Goal: Communication & Community: Answer question/provide support

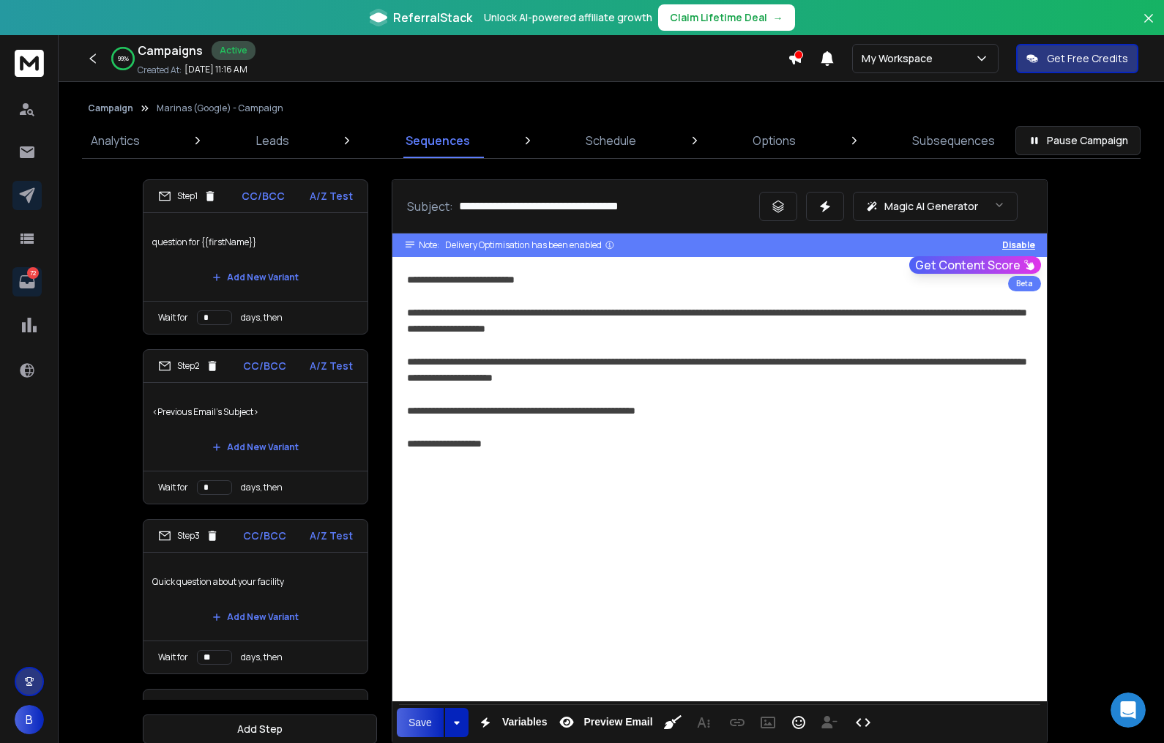
scroll to position [1397, 0]
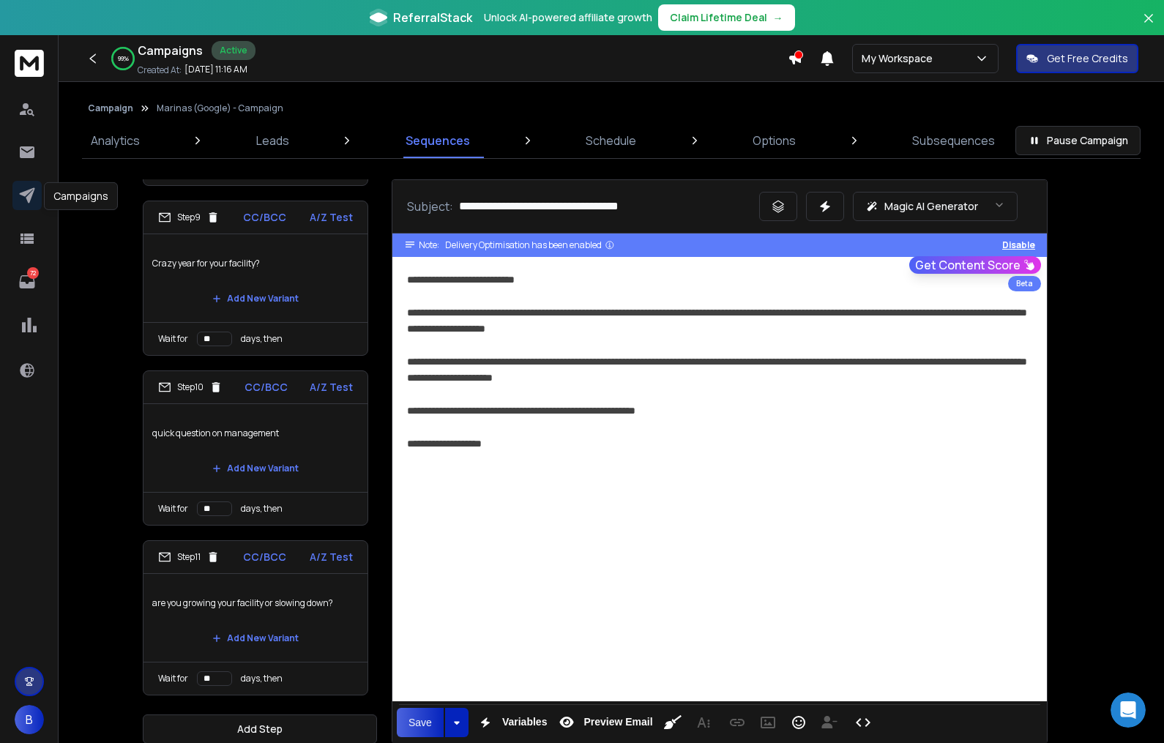
click at [35, 190] on link at bounding box center [26, 195] width 29 height 29
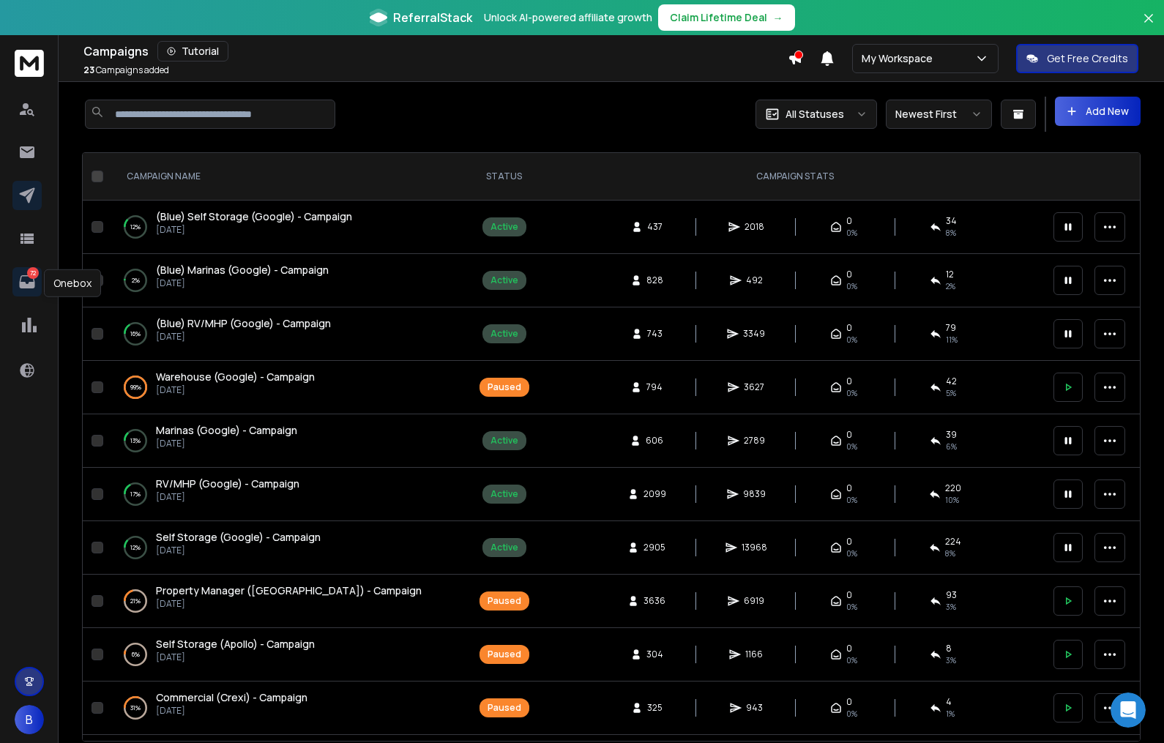
click at [22, 287] on icon at bounding box center [26, 281] width 15 height 13
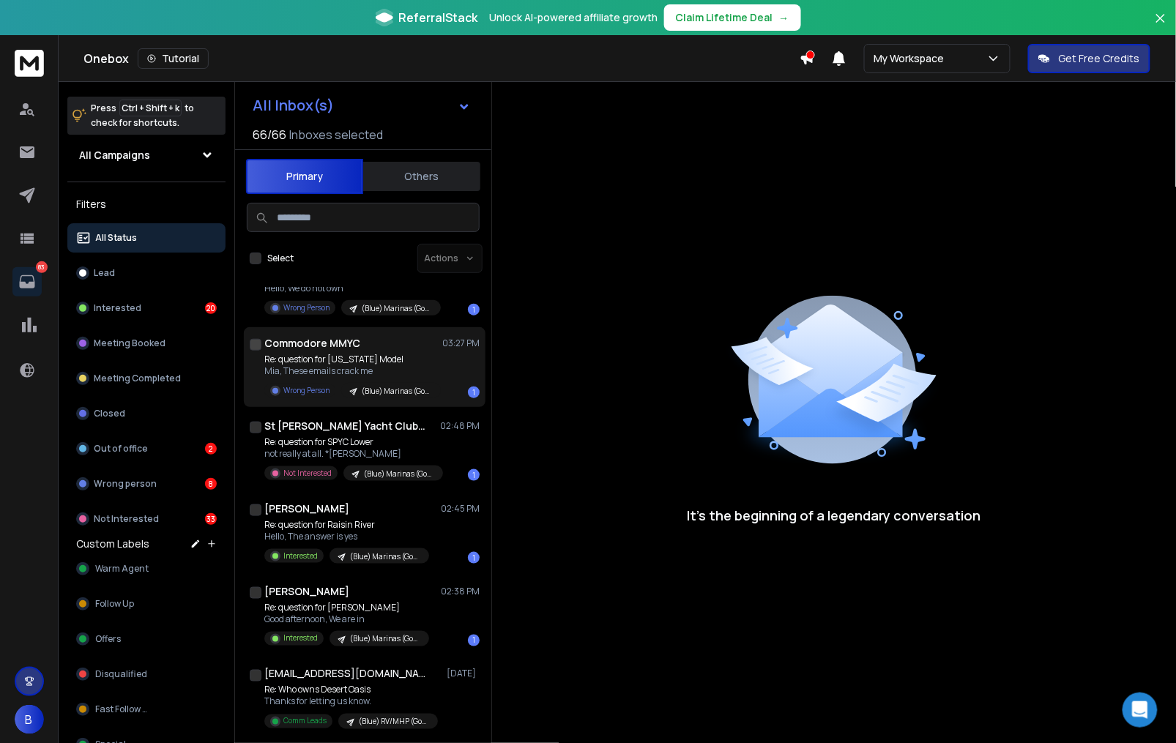
scroll to position [677, 0]
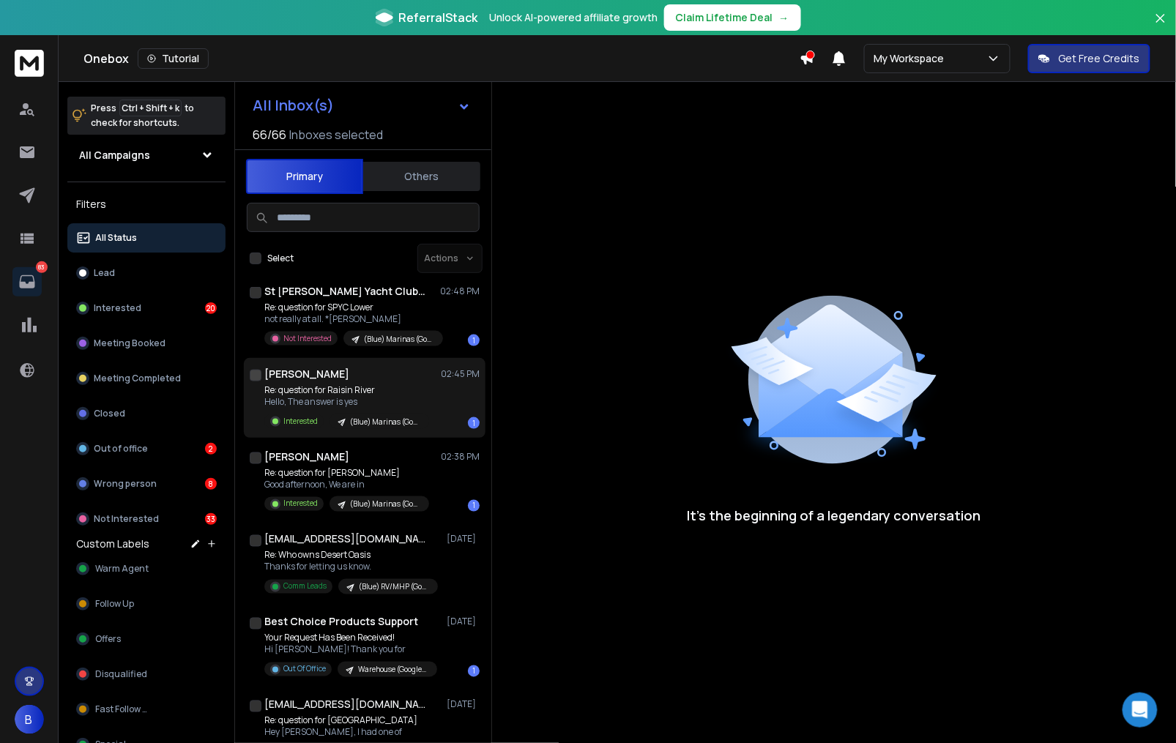
click at [357, 389] on p "Re: question for Raisin River" at bounding box center [346, 390] width 165 height 12
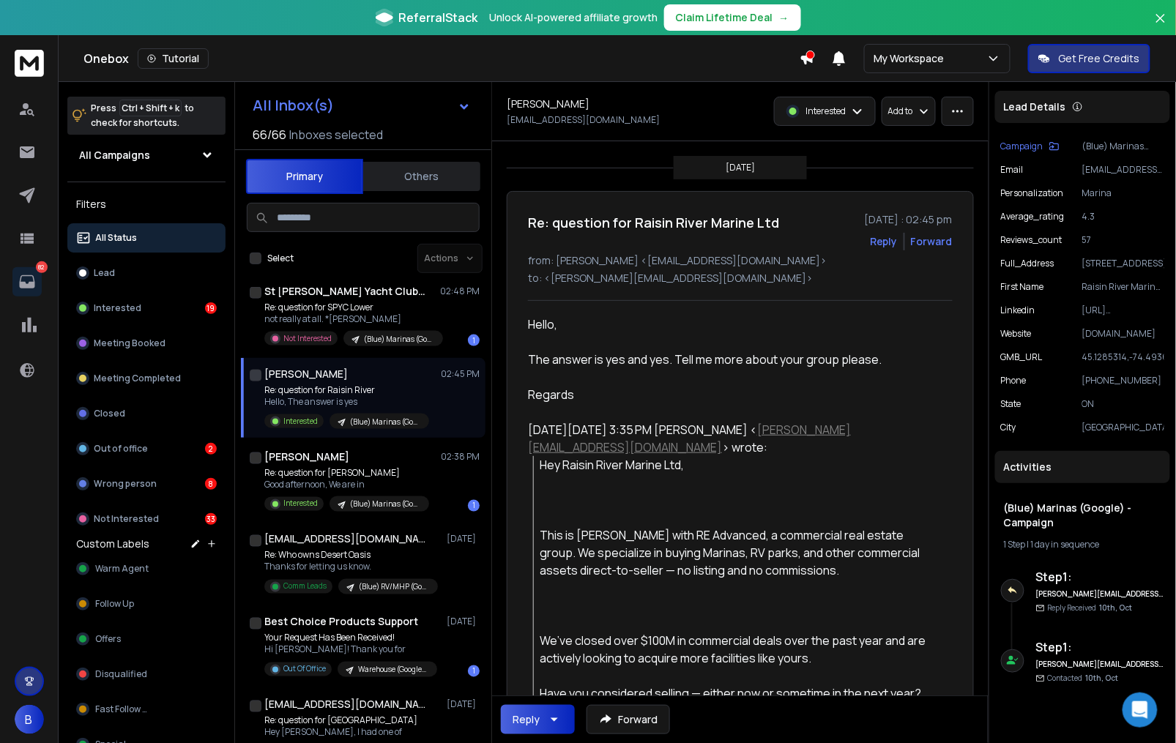
click at [821, 113] on p "Interested" at bounding box center [825, 111] width 40 height 12
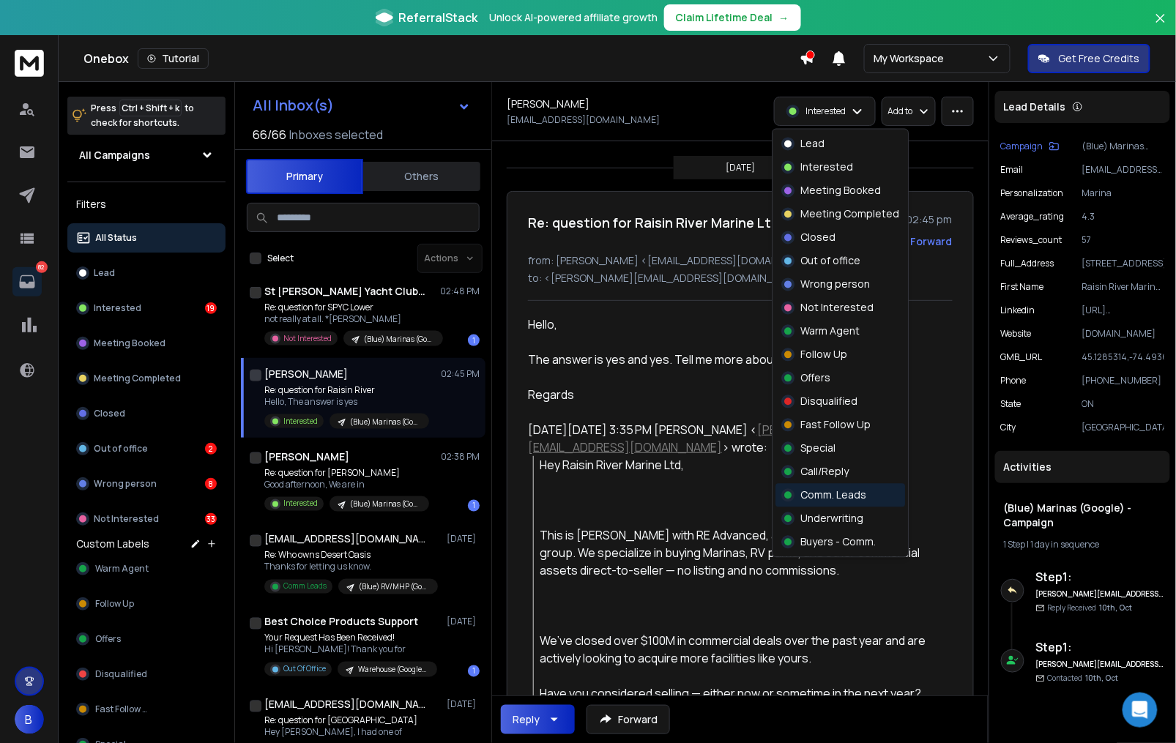
click at [873, 498] on div "Comm. Leads" at bounding box center [840, 495] width 130 height 23
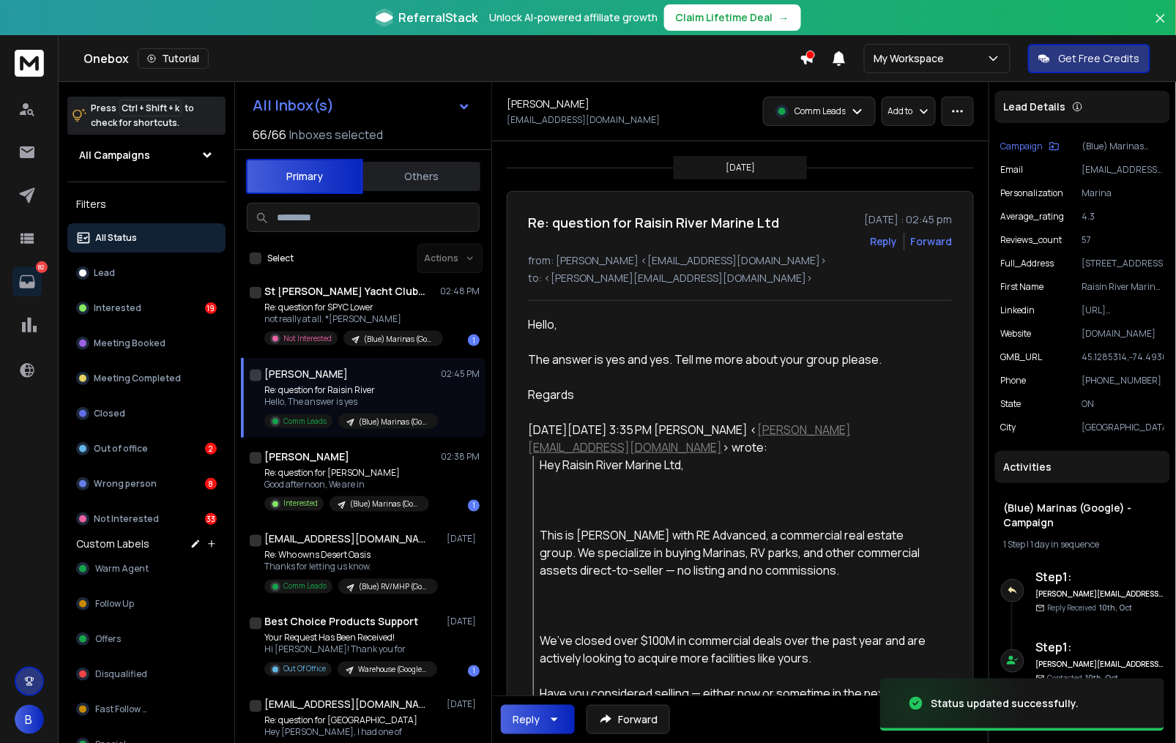
click at [965, 106] on button "button" at bounding box center [958, 111] width 32 height 29
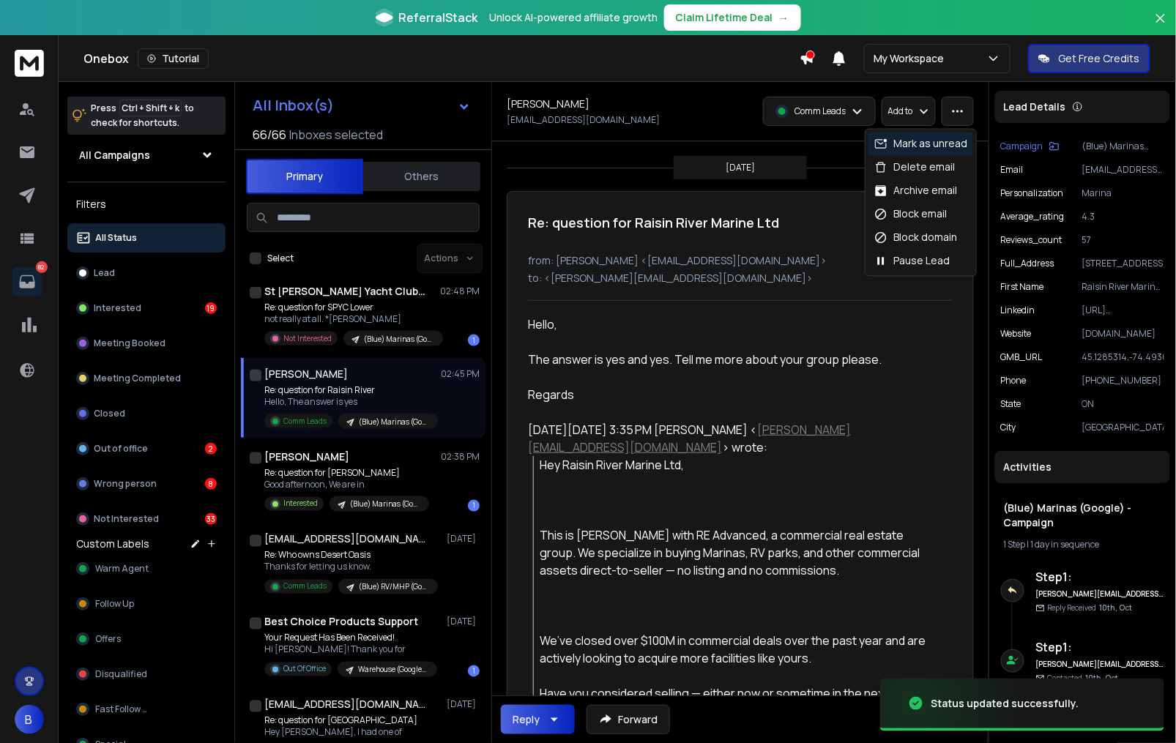
click at [933, 144] on div "Mark as unread" at bounding box center [920, 144] width 93 height 15
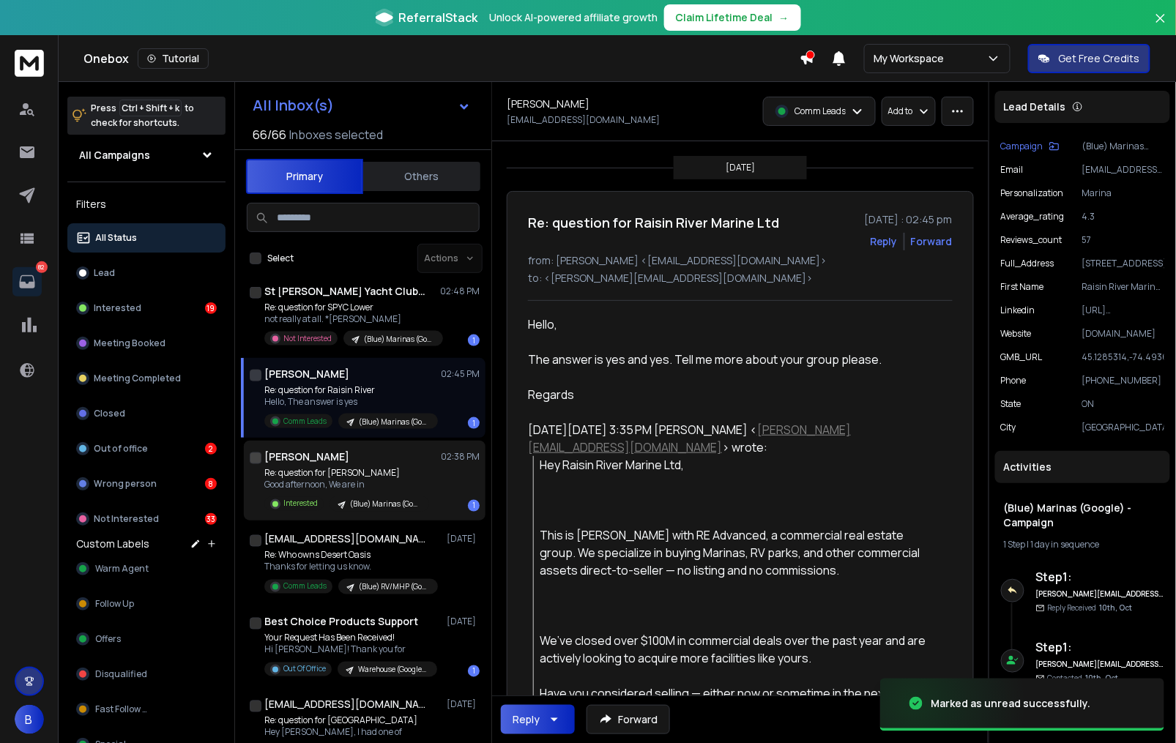
click at [421, 492] on div "Re: question for [PERSON_NAME] Good afternoon, We are in Interested (Blue) Mari…" at bounding box center [346, 489] width 165 height 45
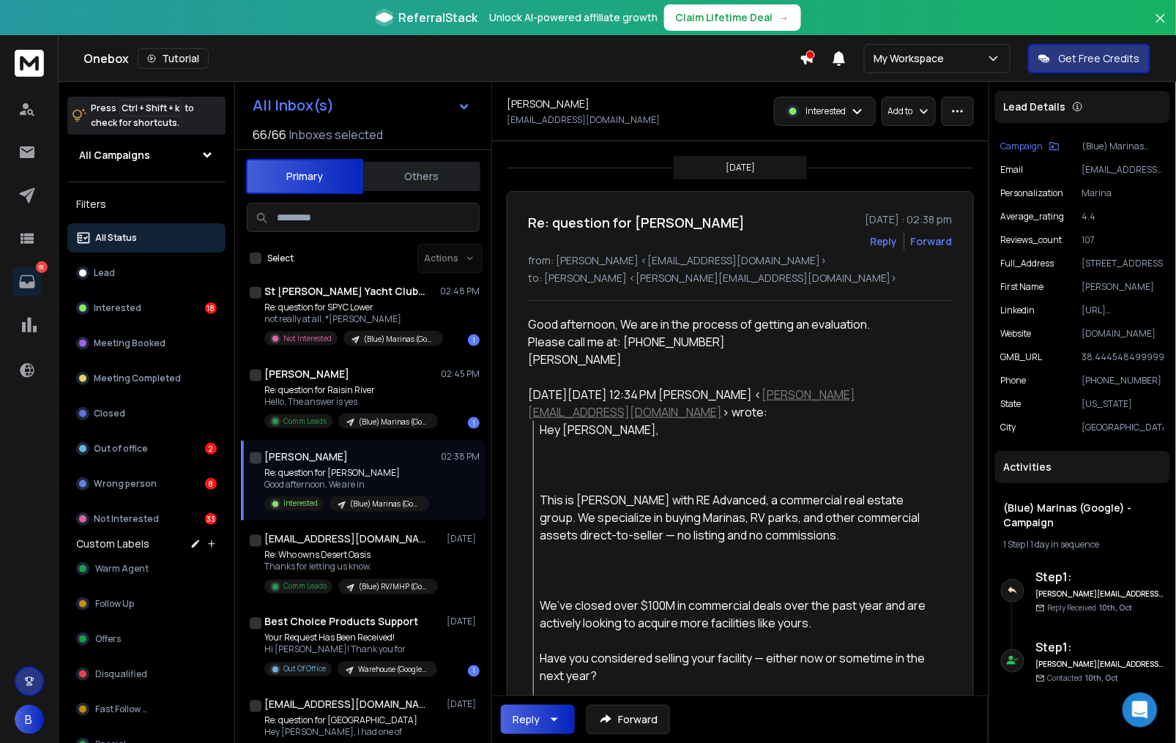
click at [850, 103] on div "Interested" at bounding box center [825, 111] width 100 height 28
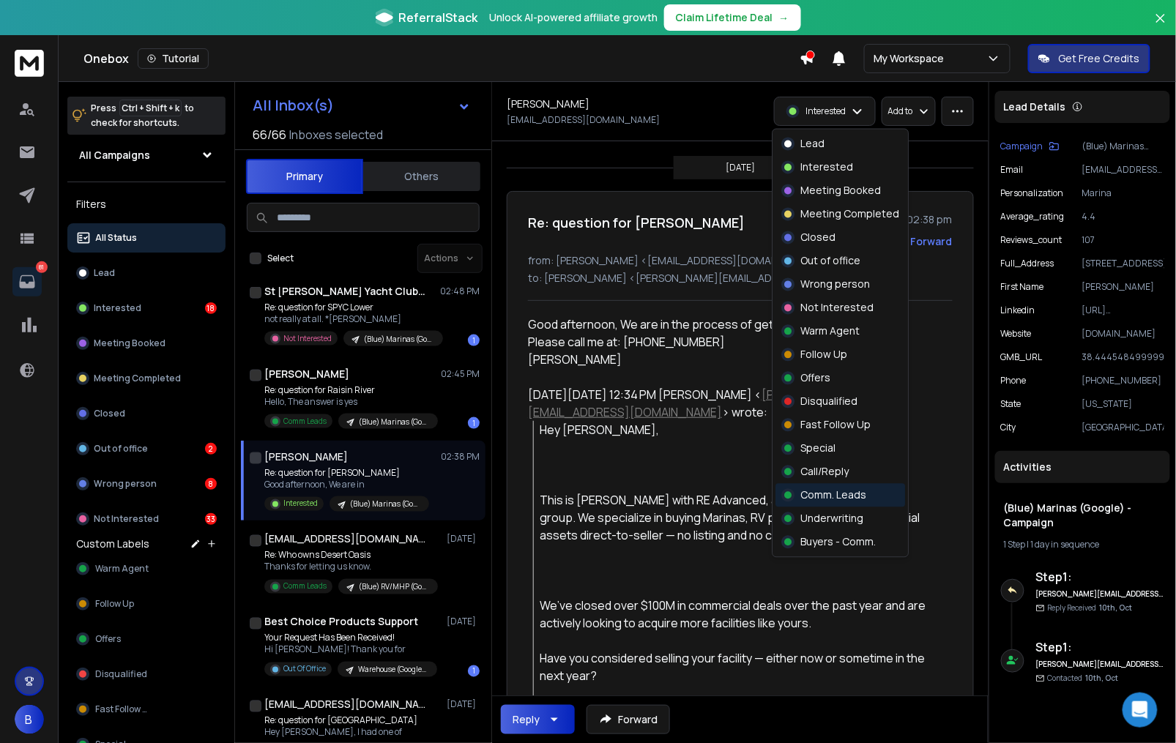
click at [851, 494] on p "Comm. Leads" at bounding box center [833, 495] width 66 height 15
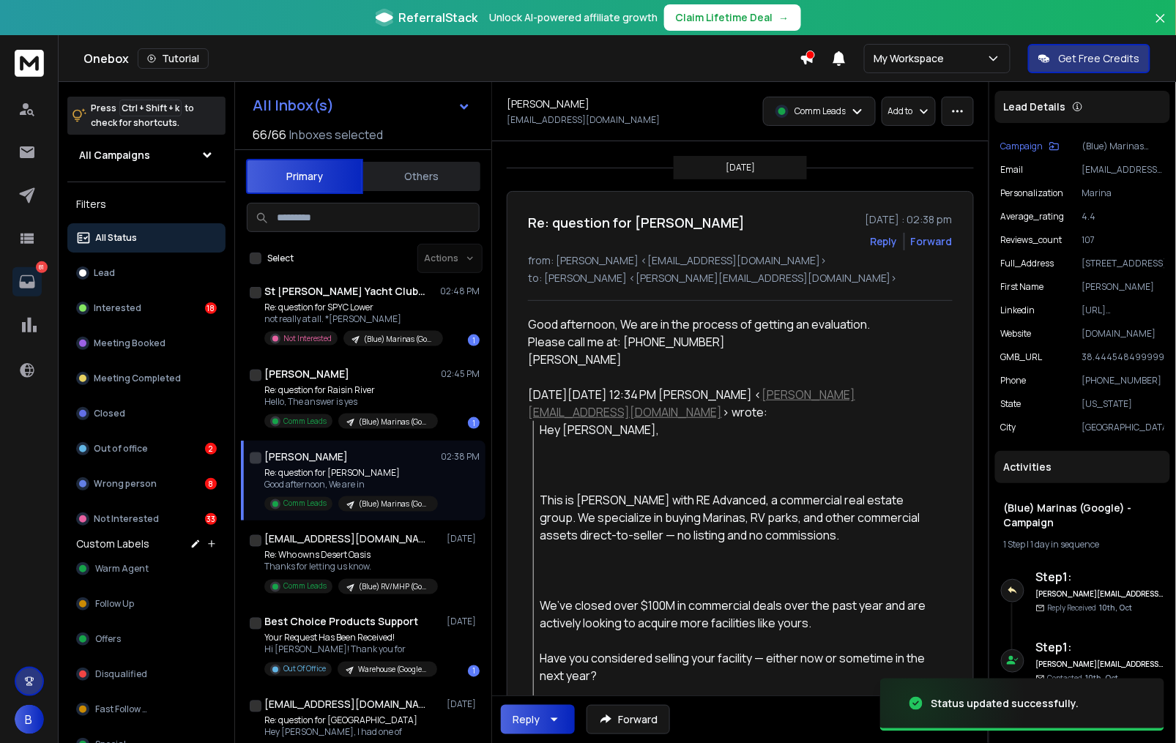
click at [953, 100] on button "button" at bounding box center [958, 111] width 32 height 29
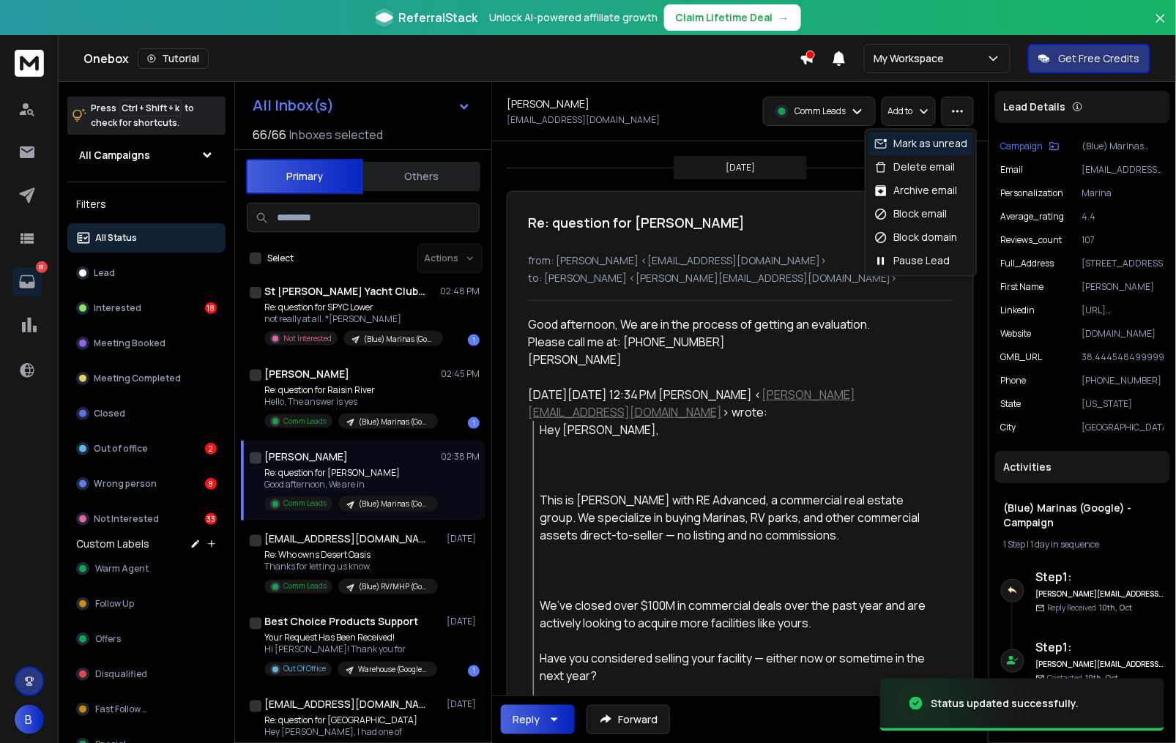
click at [934, 139] on div "Mark as unread" at bounding box center [920, 144] width 93 height 15
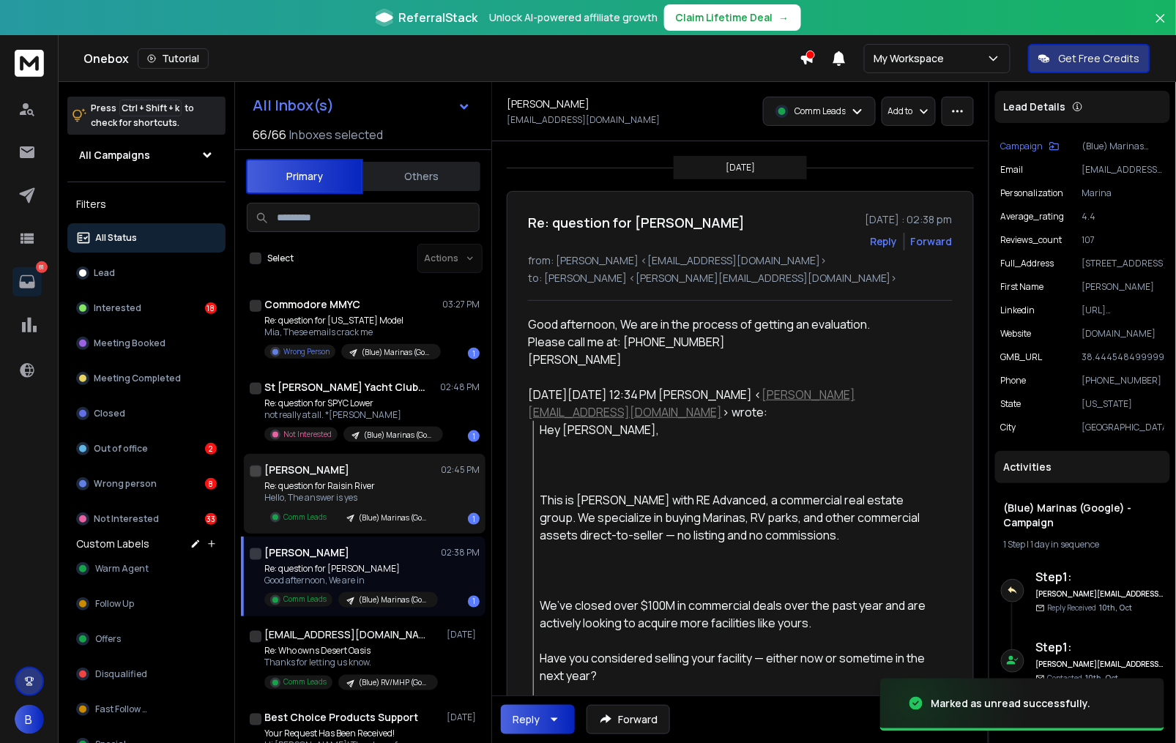
scroll to position [543, 0]
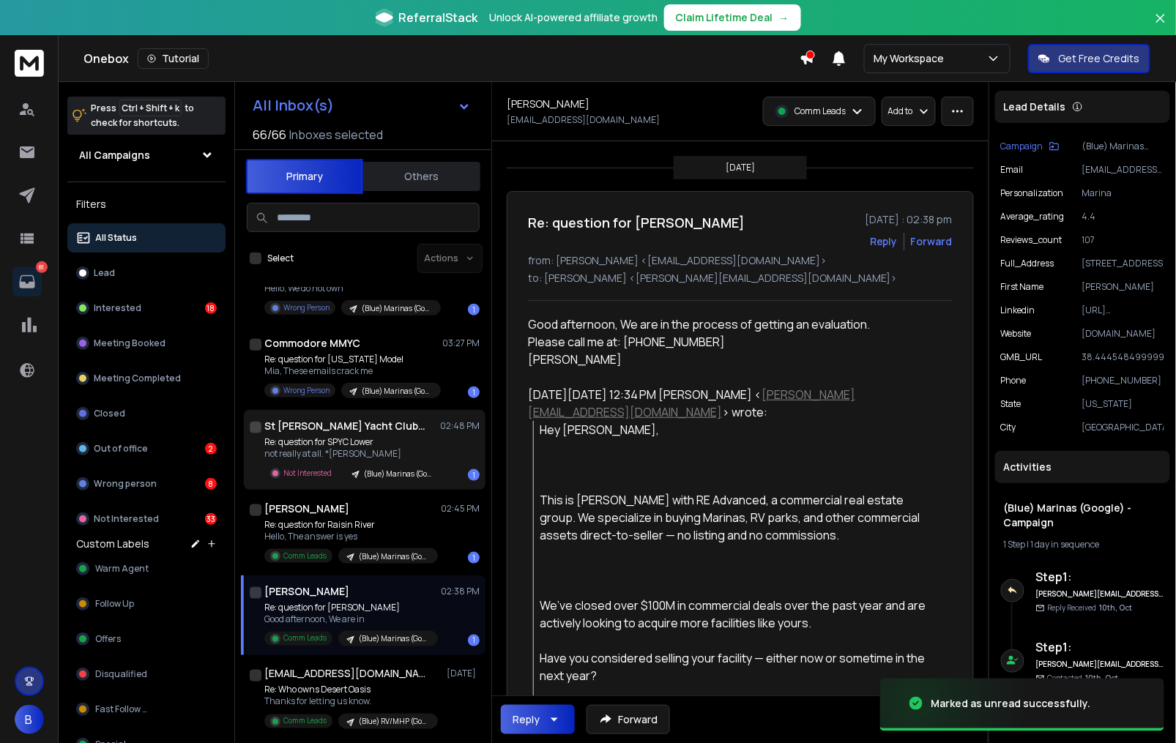
click at [397, 466] on div "(Blue) Marinas (Google) - Campaign" at bounding box center [393, 473] width 100 height 15
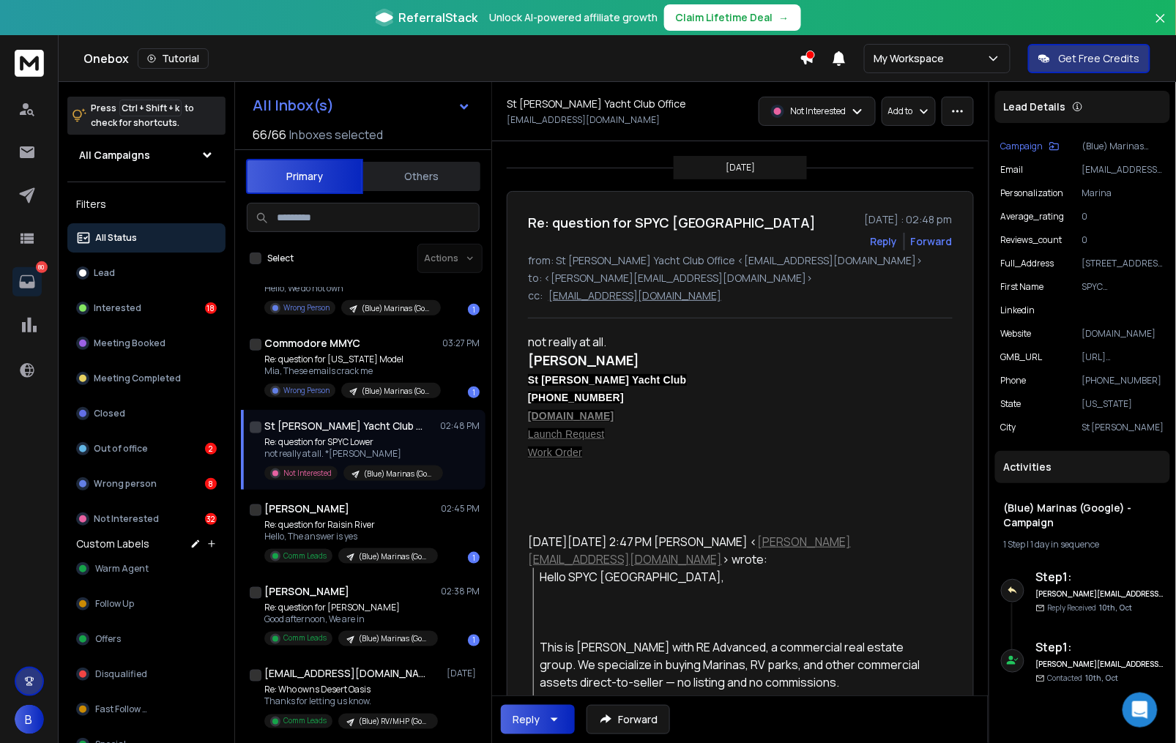
click at [842, 104] on div "Not Interested" at bounding box center [817, 111] width 116 height 28
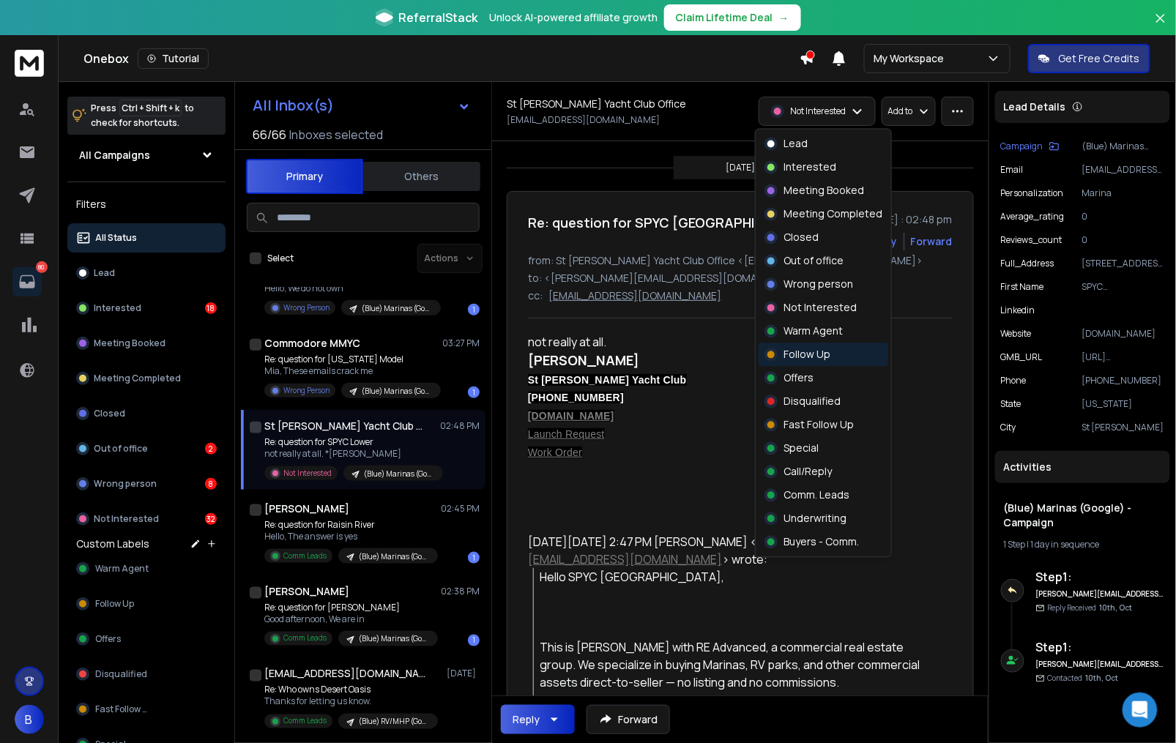
click at [820, 355] on p "Follow Up" at bounding box center [806, 355] width 47 height 15
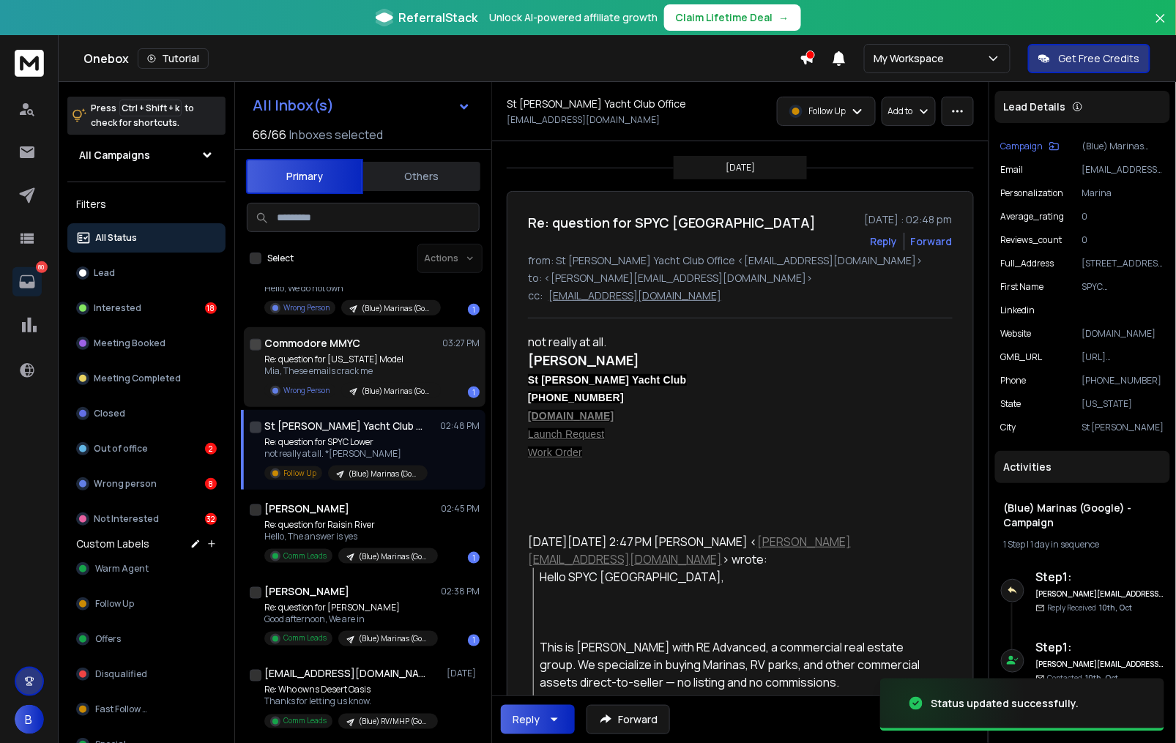
click at [420, 354] on p "Re: question for [US_STATE] Model" at bounding box center [352, 360] width 176 height 12
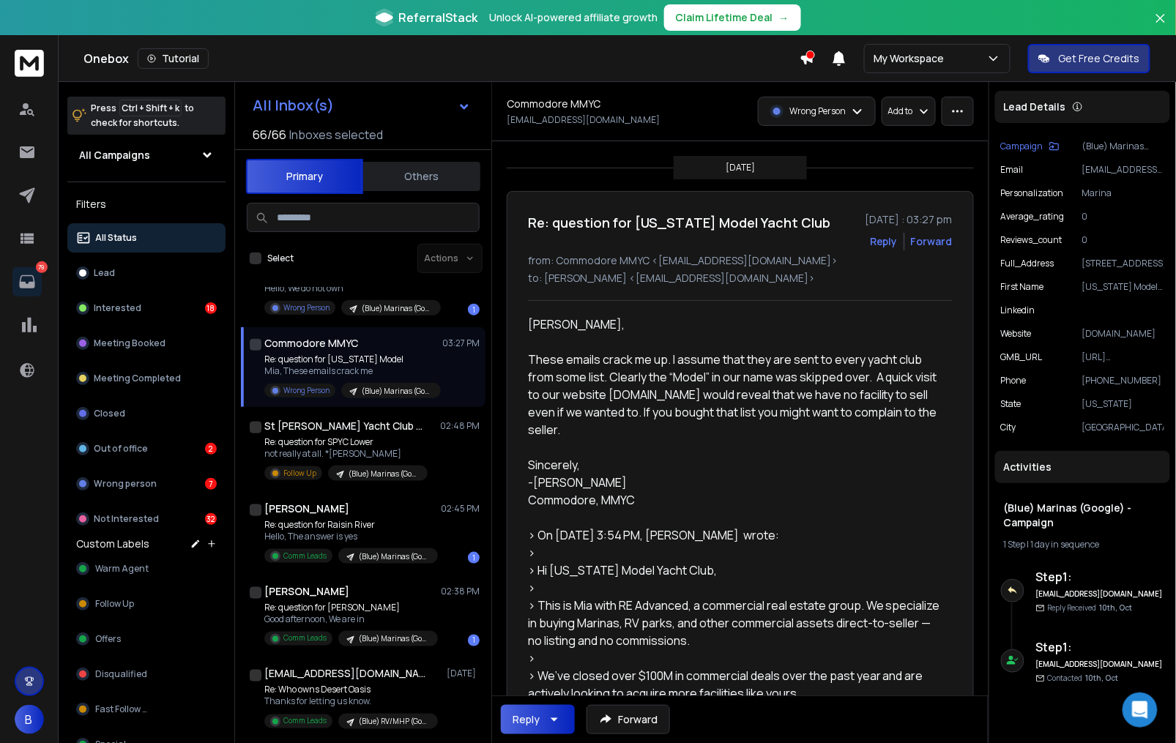
scroll to position [406, 0]
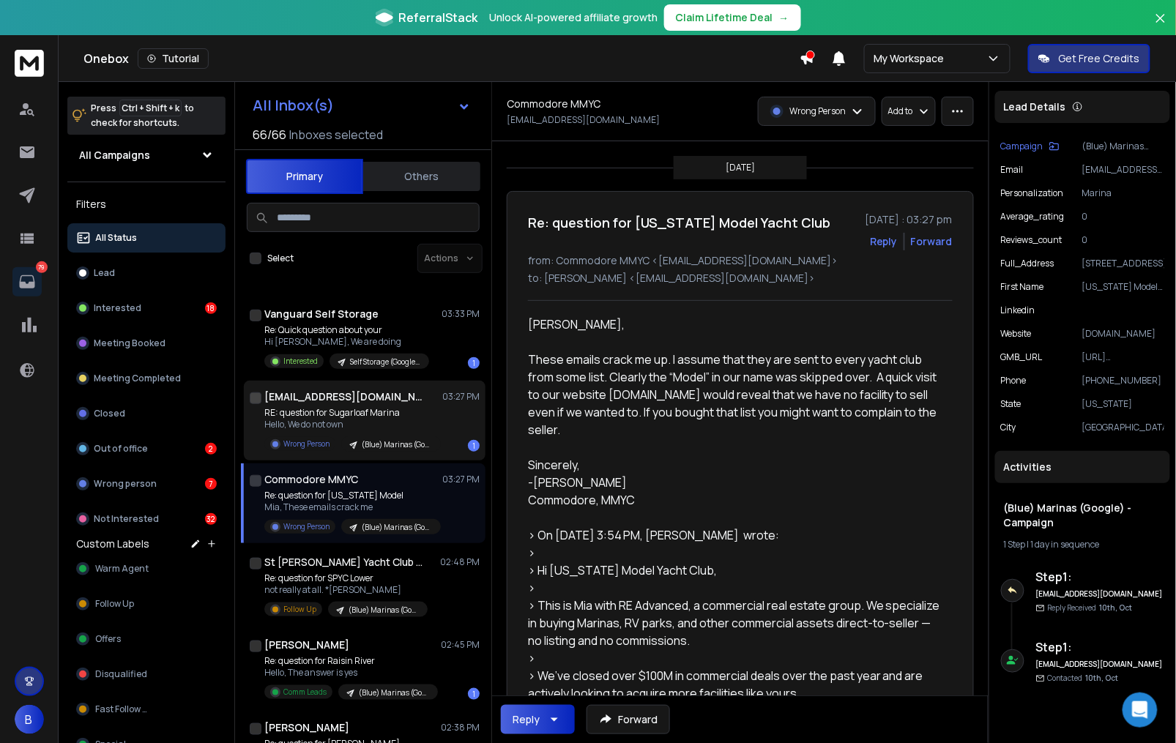
click at [420, 412] on p "RE: question for Sugarloaf Marina" at bounding box center [352, 413] width 176 height 12
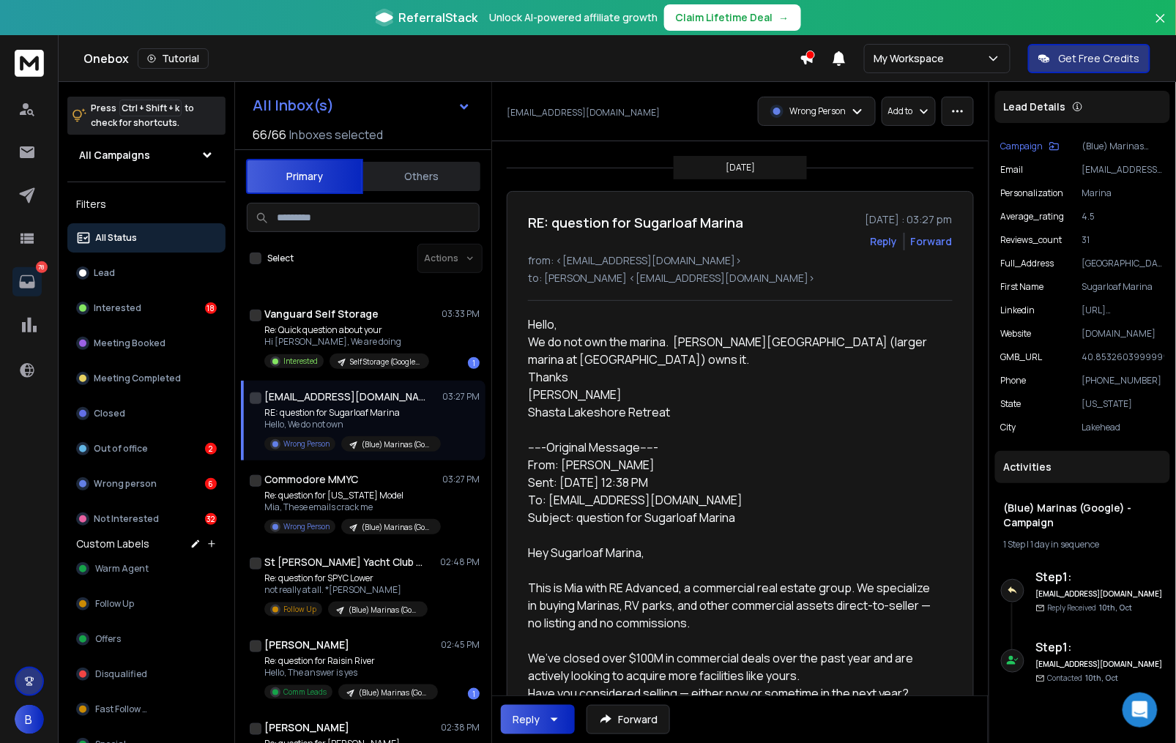
scroll to position [271, 0]
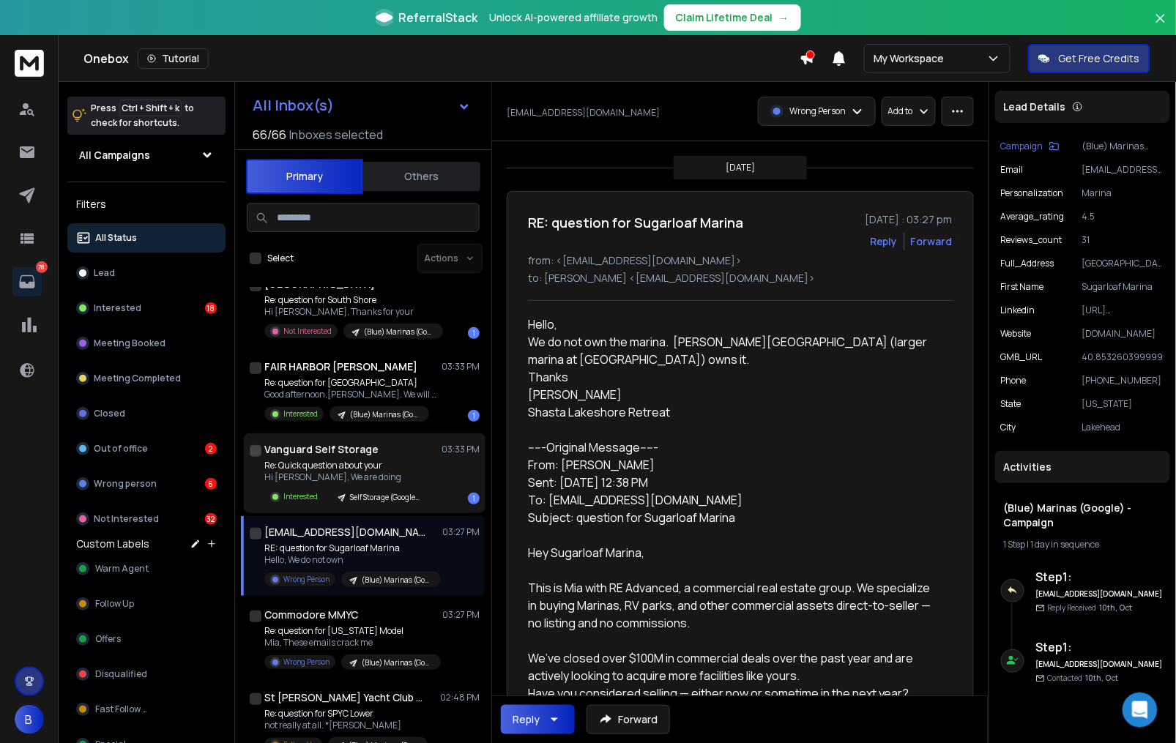
click at [406, 461] on p "Re: Quick question about your" at bounding box center [346, 466] width 165 height 12
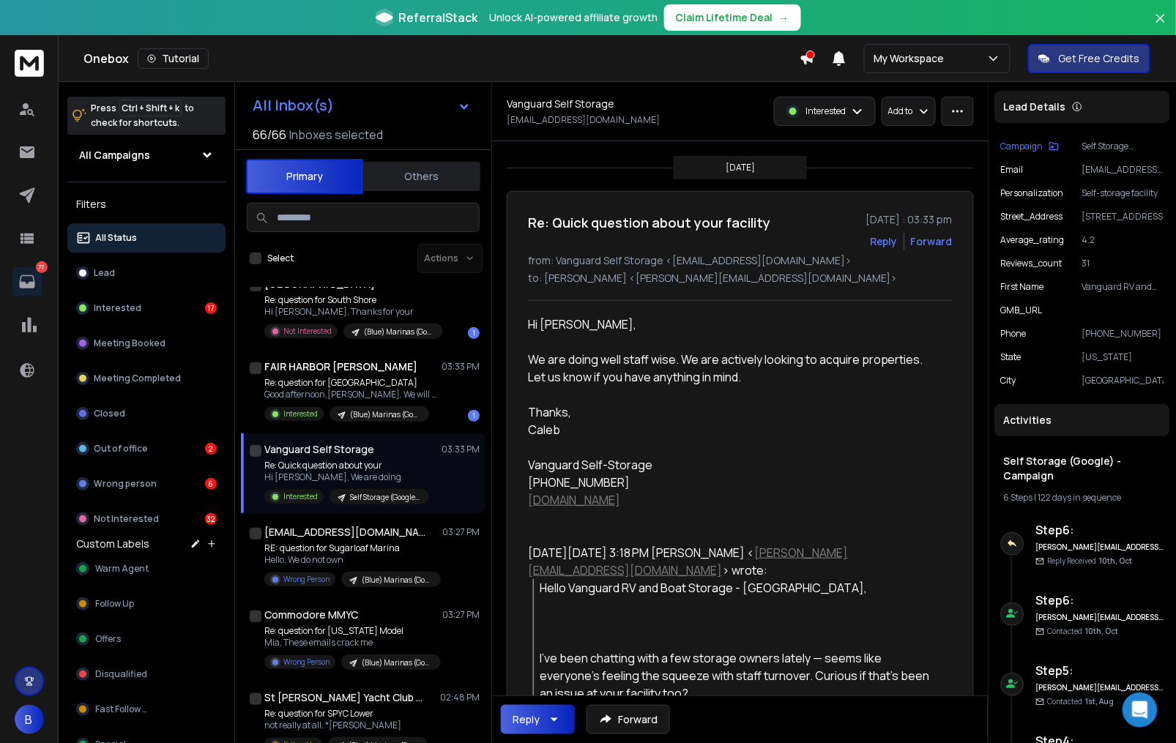
click at [962, 113] on icon "button" at bounding box center [957, 111] width 13 height 13
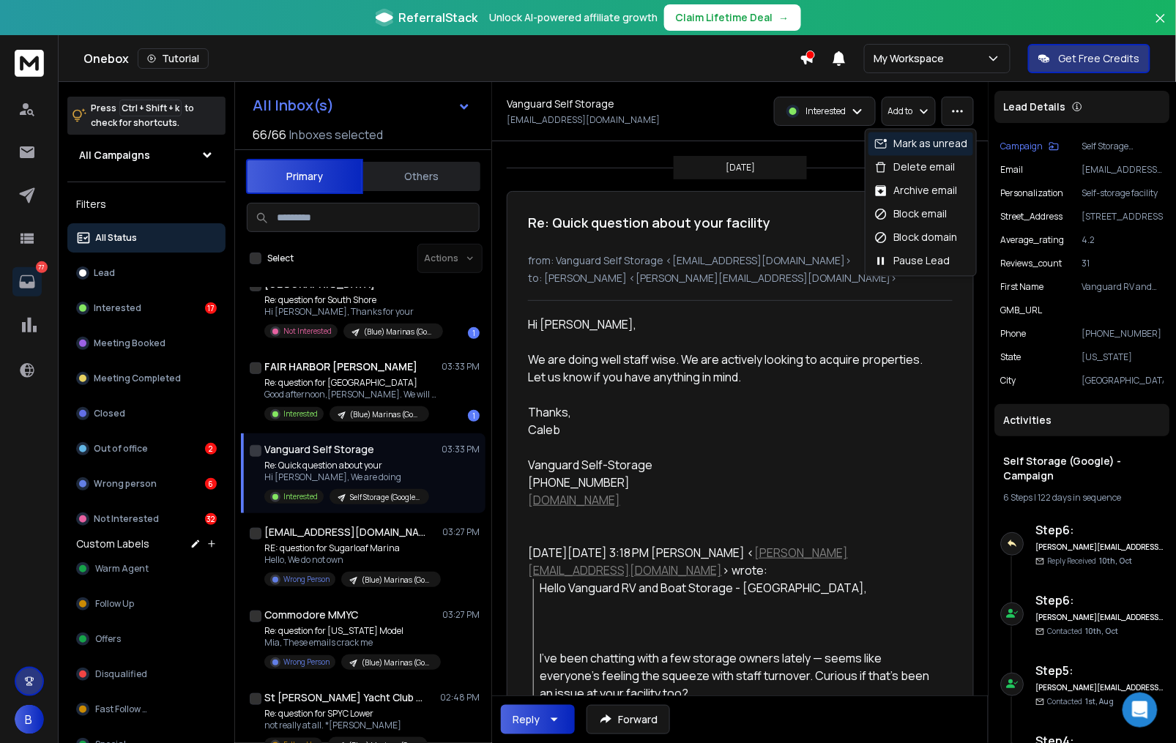
click at [939, 135] on div "Mark as unread" at bounding box center [920, 144] width 105 height 23
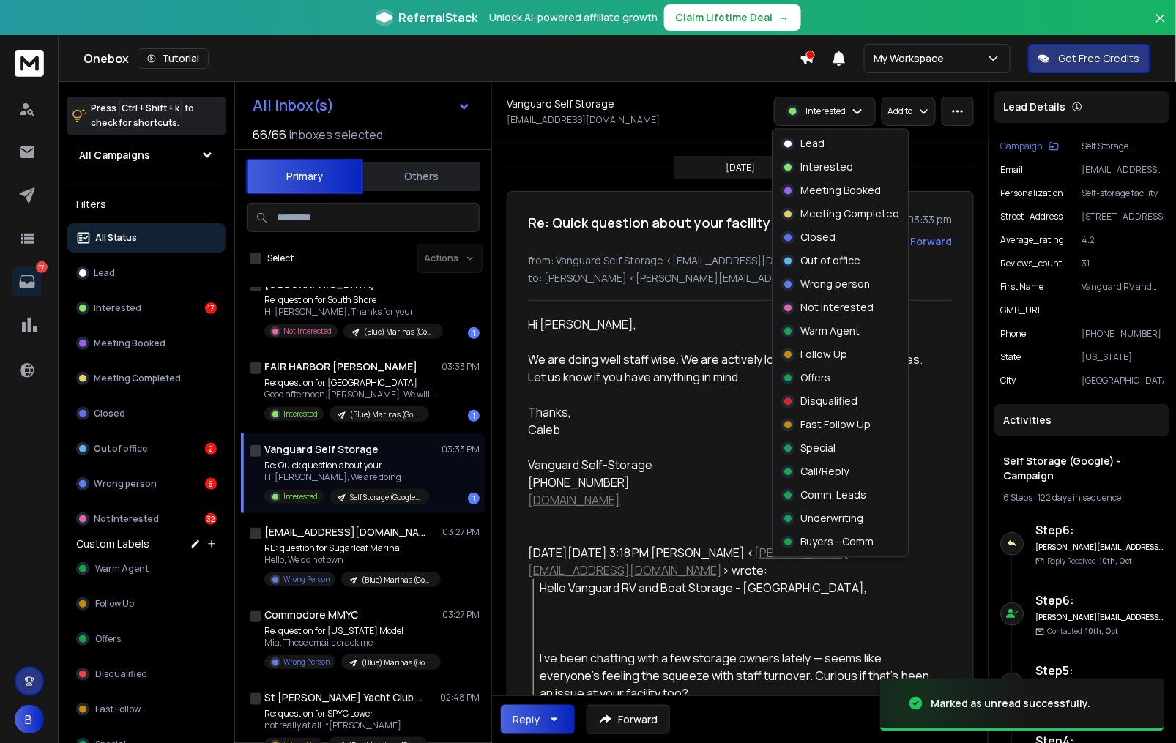
click at [844, 115] on p "Interested" at bounding box center [825, 111] width 40 height 12
click at [835, 498] on p "Comm. Leads" at bounding box center [833, 495] width 66 height 15
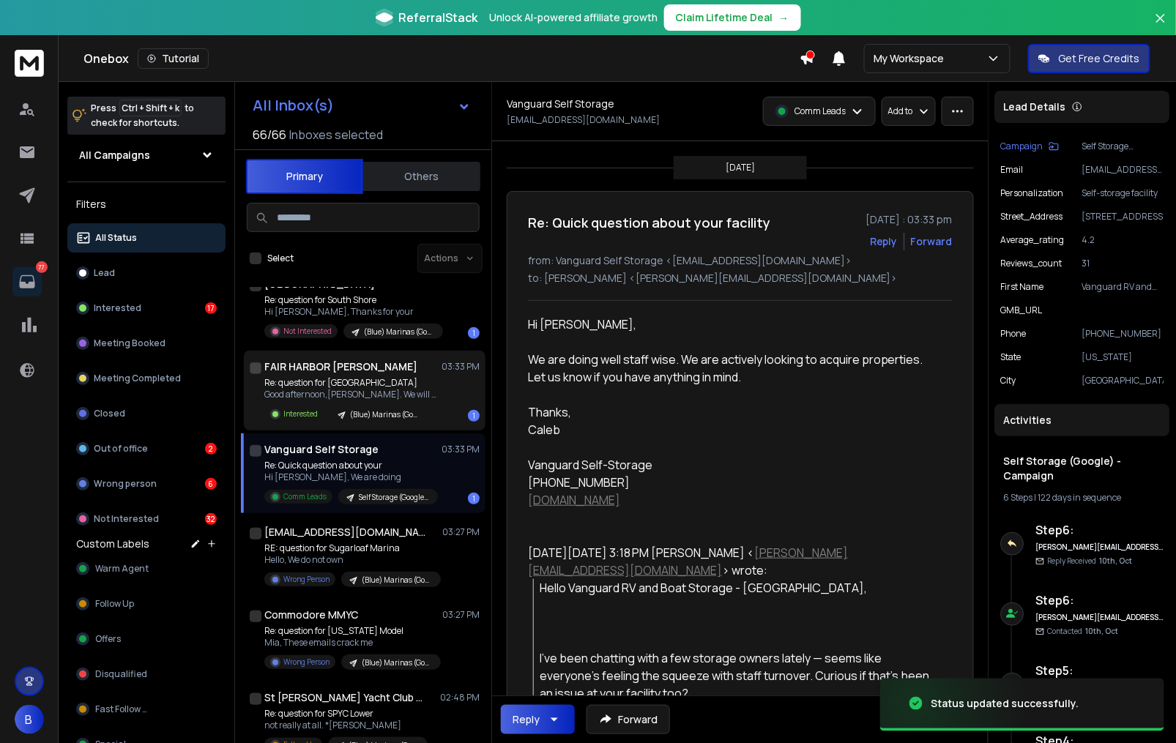
click at [367, 386] on p "Re: question for [GEOGRAPHIC_DATA]" at bounding box center [352, 383] width 176 height 12
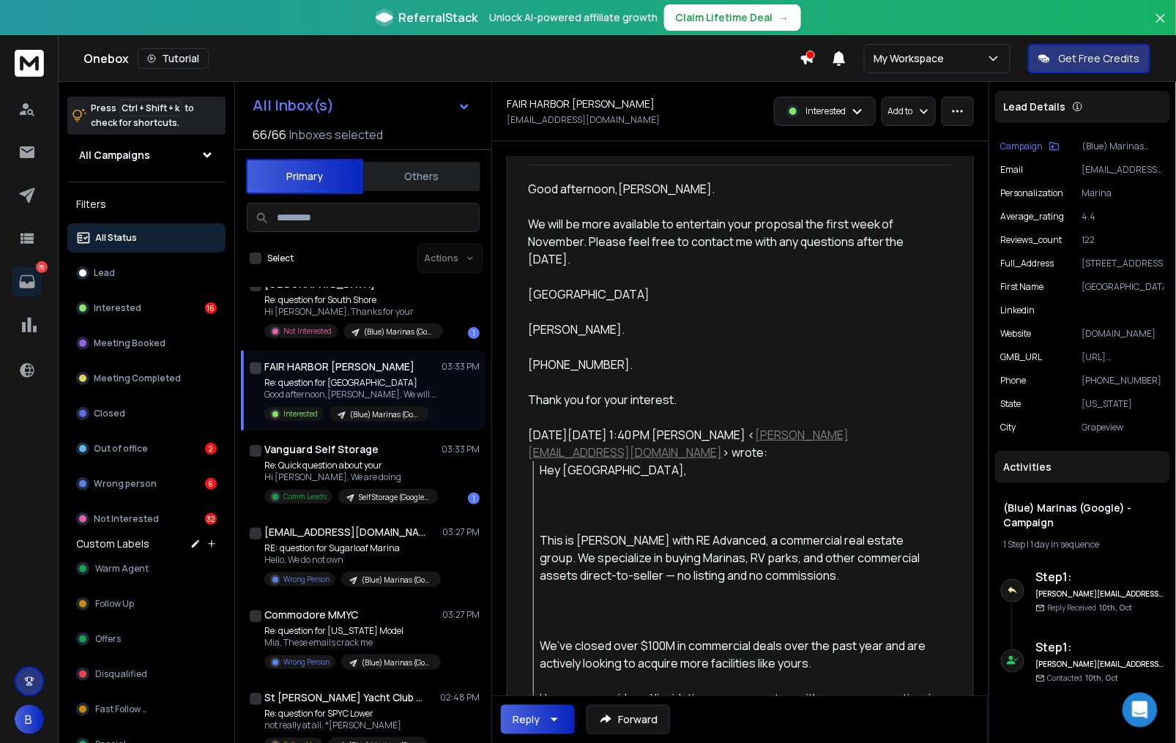
scroll to position [0, 0]
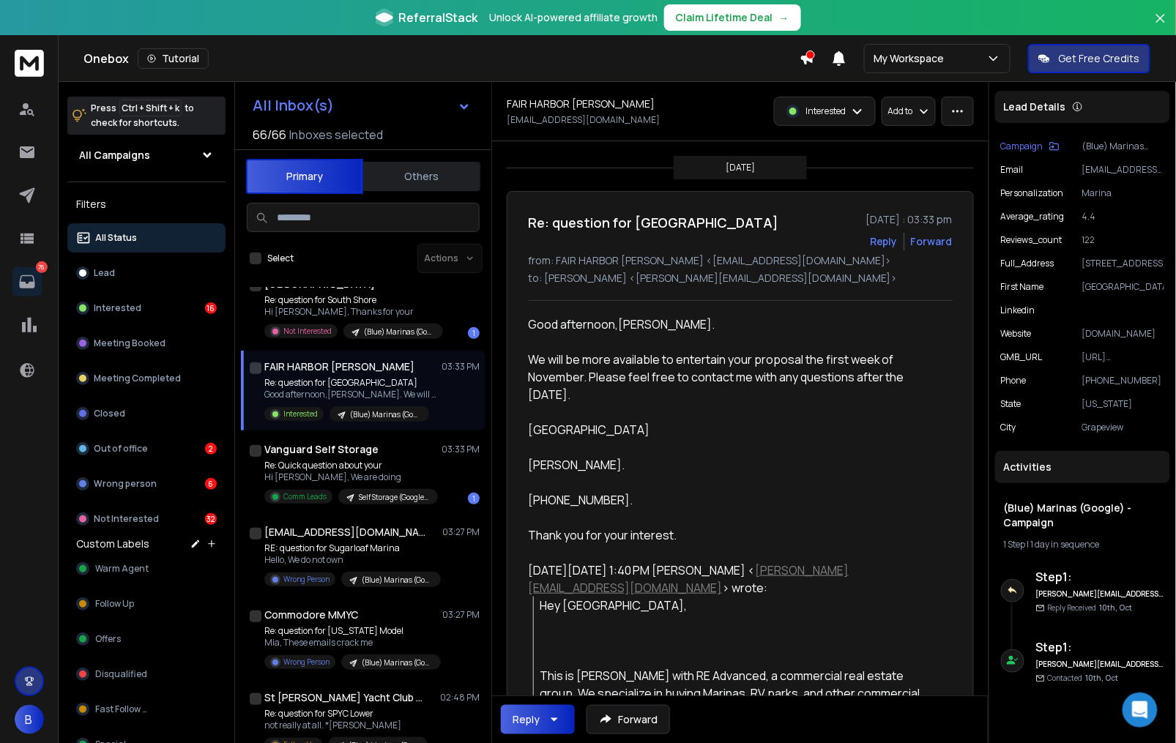
click at [963, 114] on icon "button" at bounding box center [957, 111] width 13 height 13
click at [948, 139] on div "Mark as unread" at bounding box center [920, 144] width 93 height 15
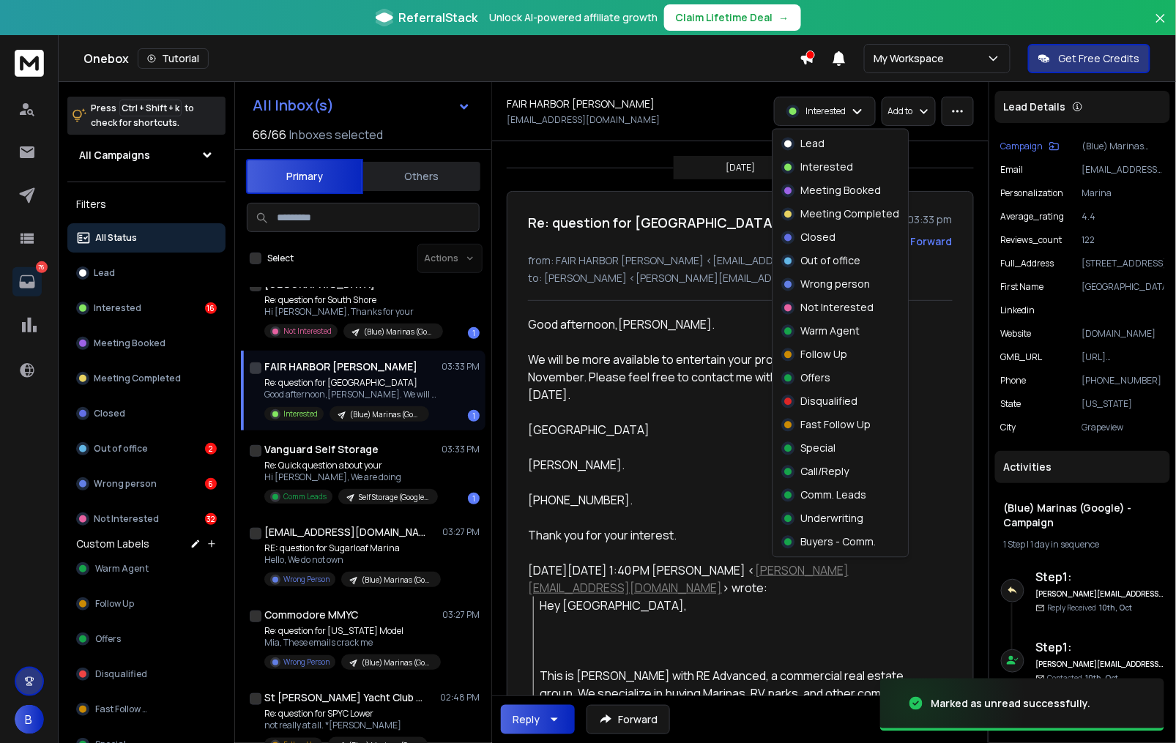
click at [847, 116] on div "Interested" at bounding box center [825, 111] width 100 height 28
click at [846, 498] on p "Comm. Leads" at bounding box center [833, 495] width 66 height 15
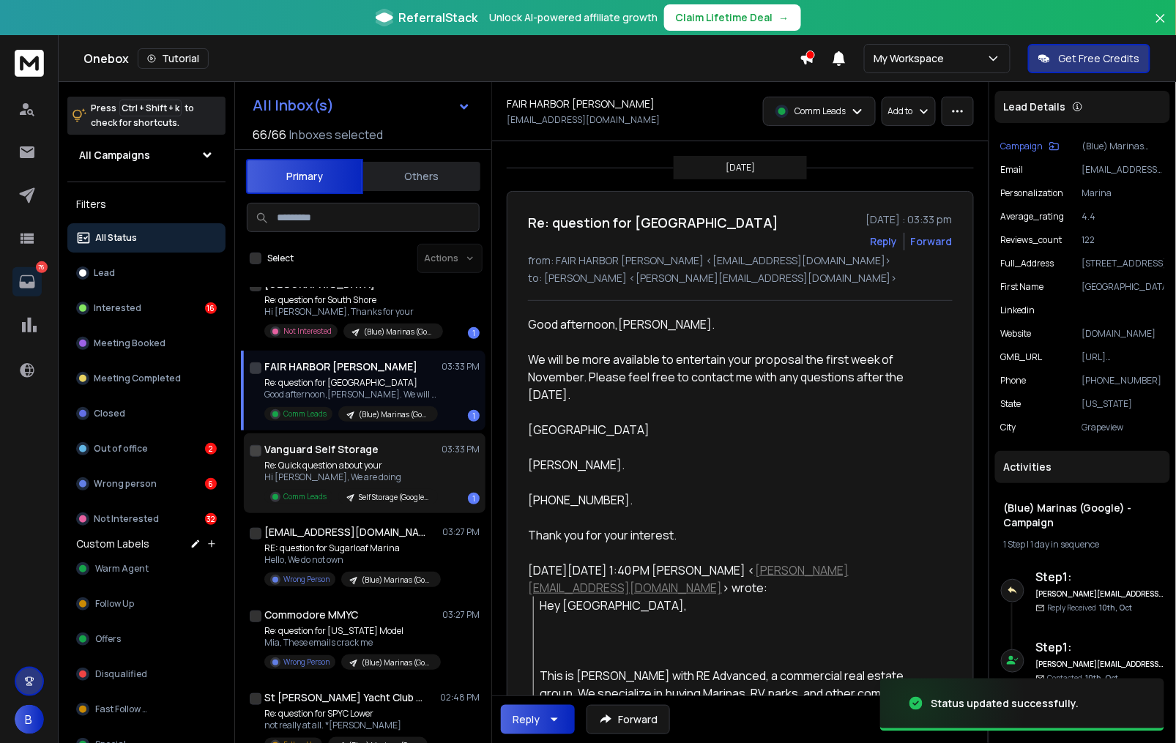
scroll to position [135, 0]
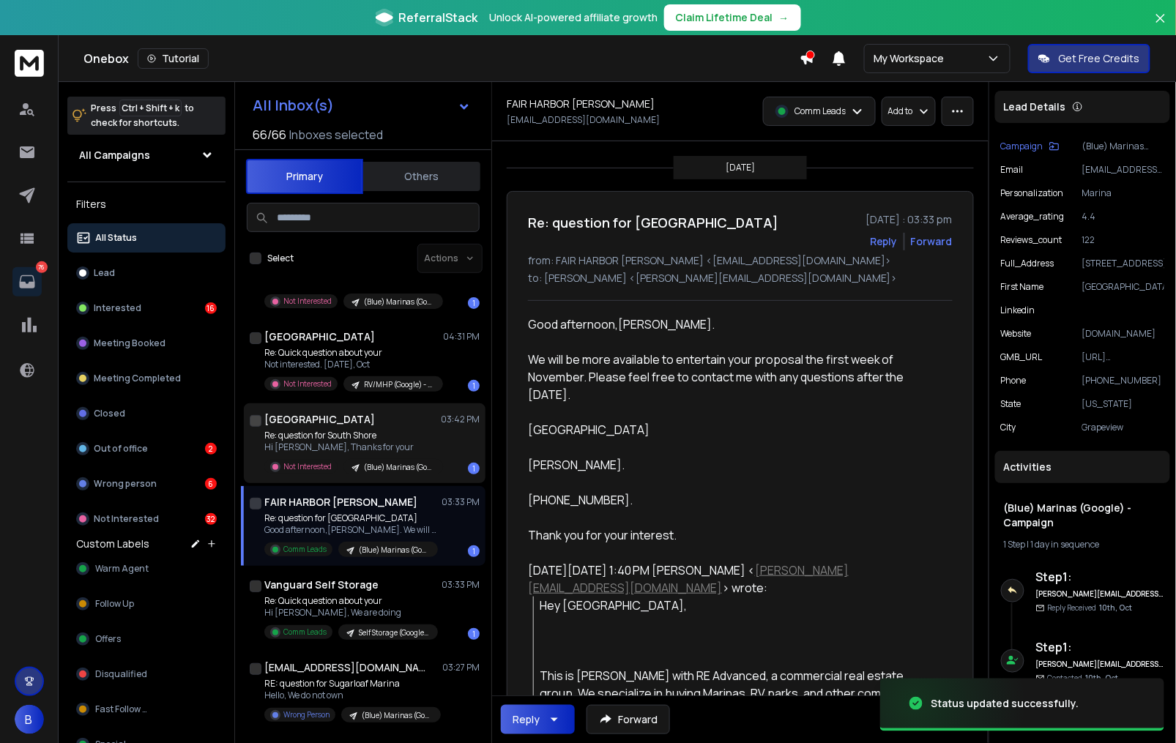
click at [385, 430] on p "Re: question for South Shore" at bounding box center [352, 436] width 176 height 12
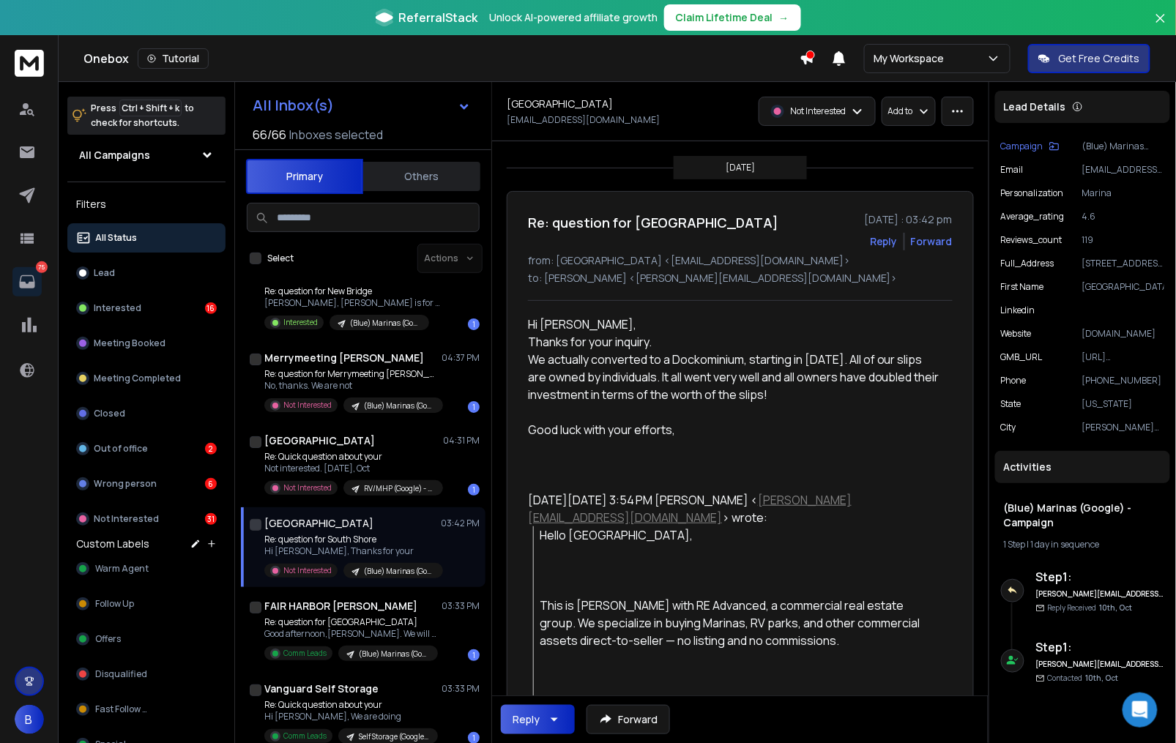
scroll to position [0, 0]
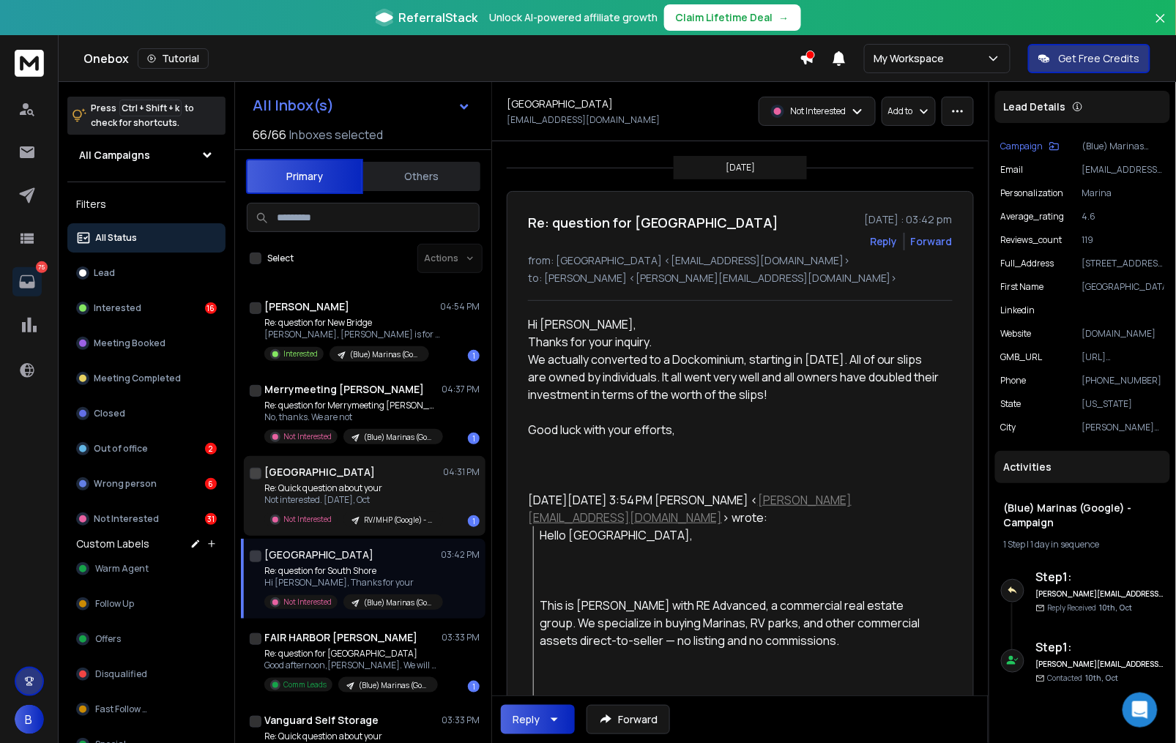
click at [420, 488] on p "Re: Quick question about your" at bounding box center [352, 489] width 176 height 12
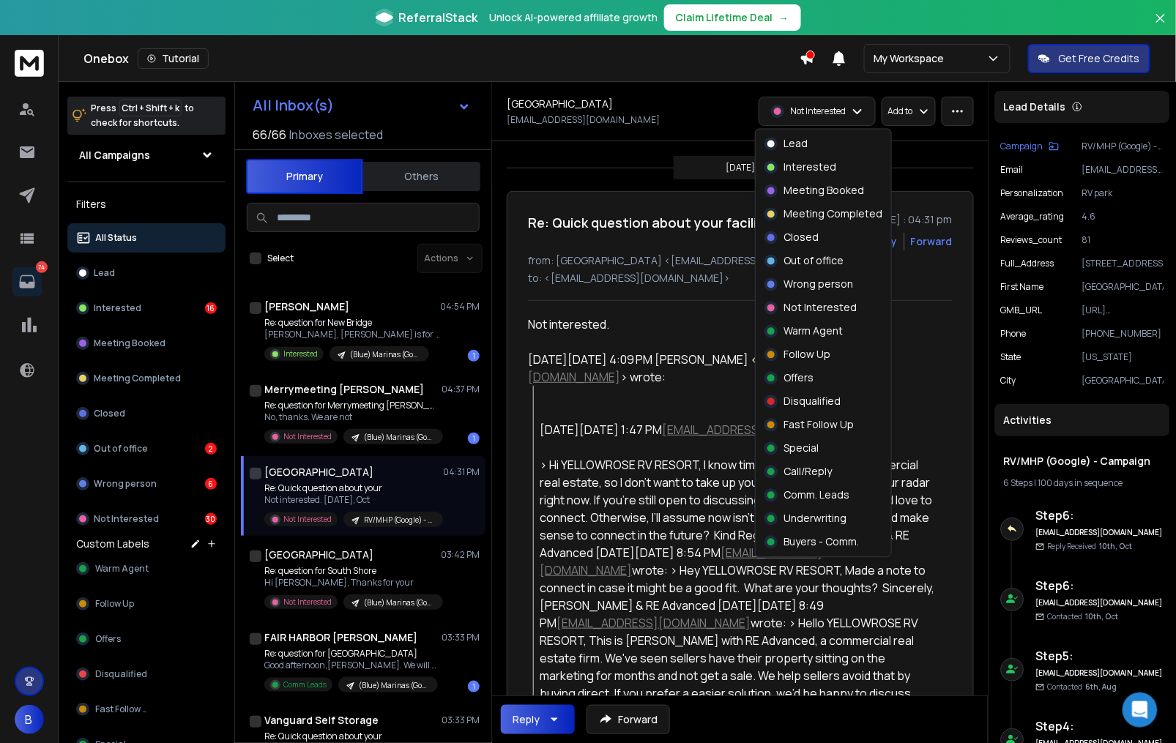
click at [795, 113] on p "Not Interested" at bounding box center [818, 111] width 56 height 12
click at [820, 354] on p "Follow Up" at bounding box center [806, 355] width 47 height 15
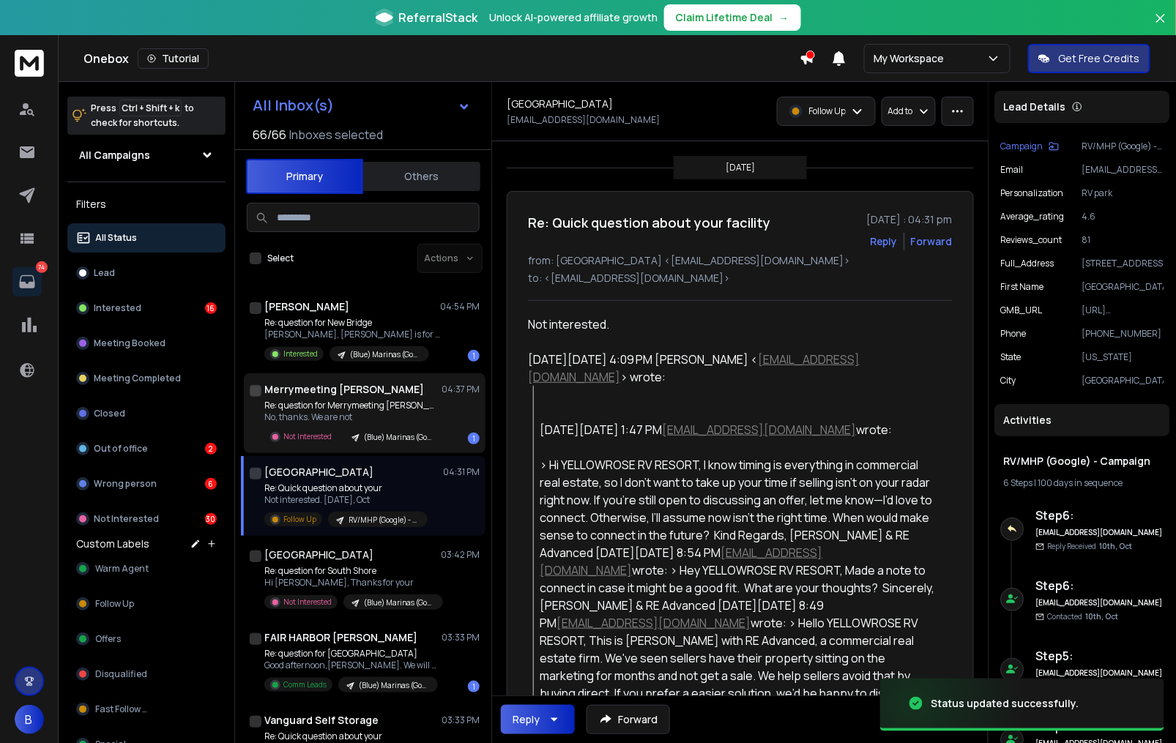
click at [351, 416] on p "No, thanks. We are not" at bounding box center [352, 418] width 176 height 12
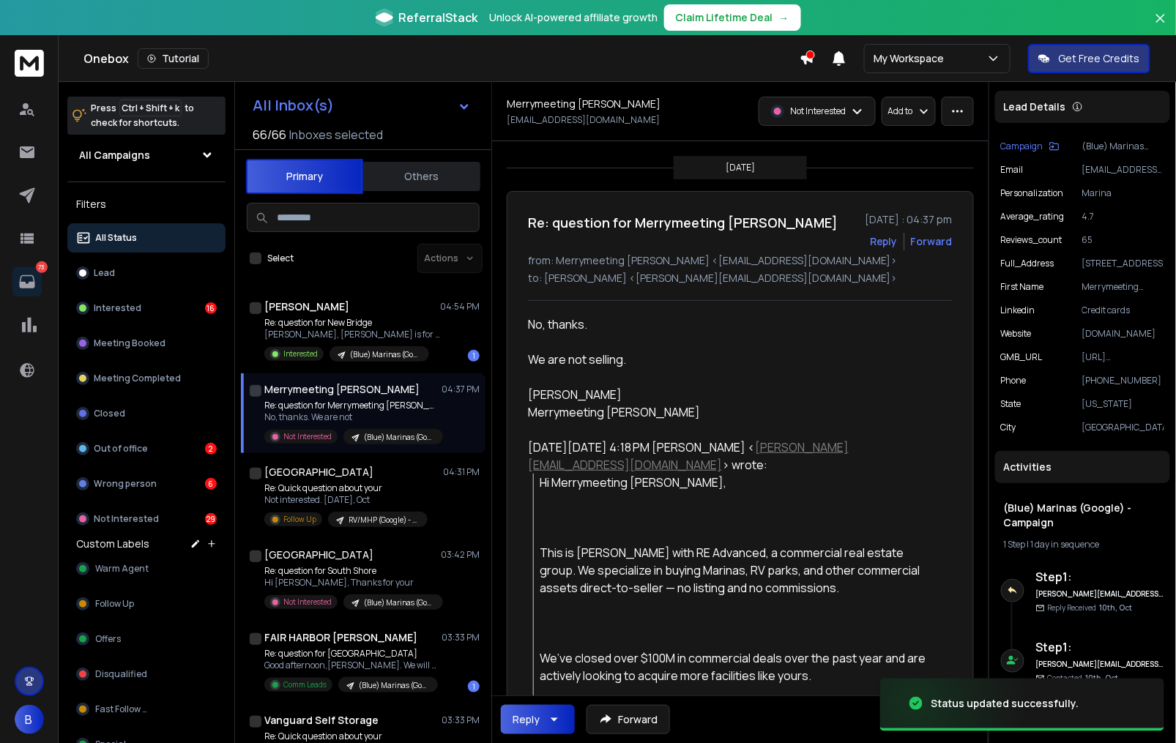
click at [829, 105] on p "Not Interested" at bounding box center [818, 111] width 56 height 12
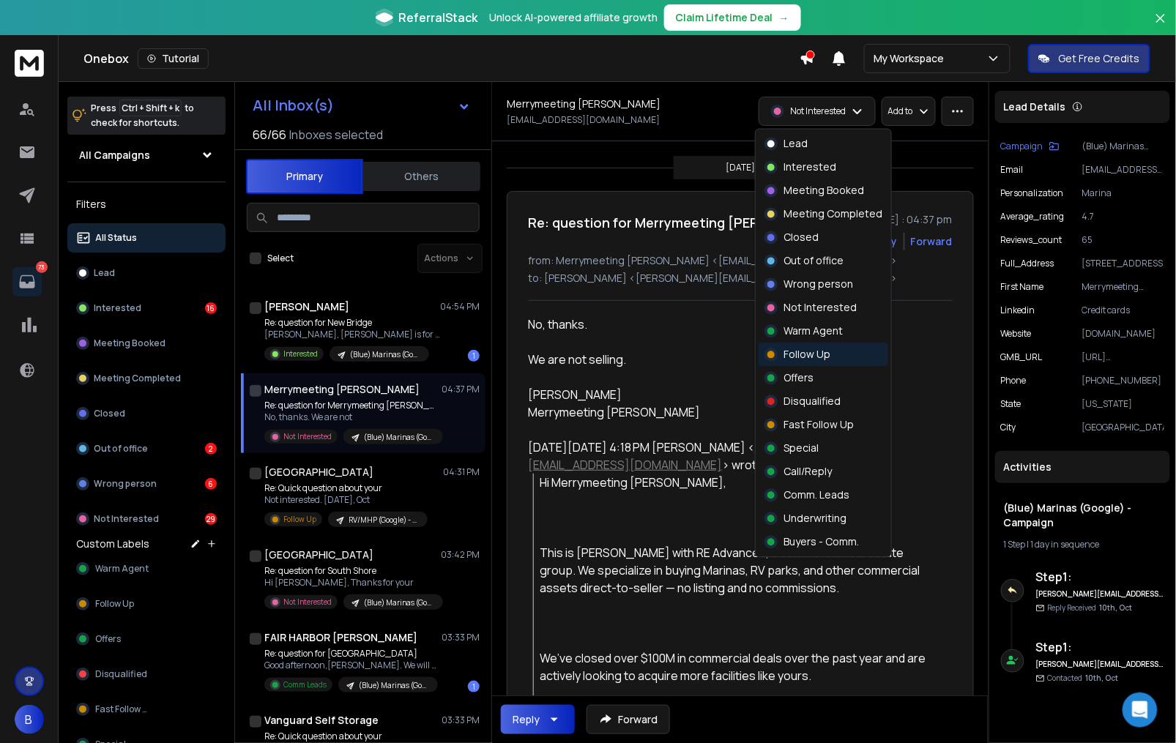
click at [811, 349] on p "Follow Up" at bounding box center [806, 355] width 47 height 15
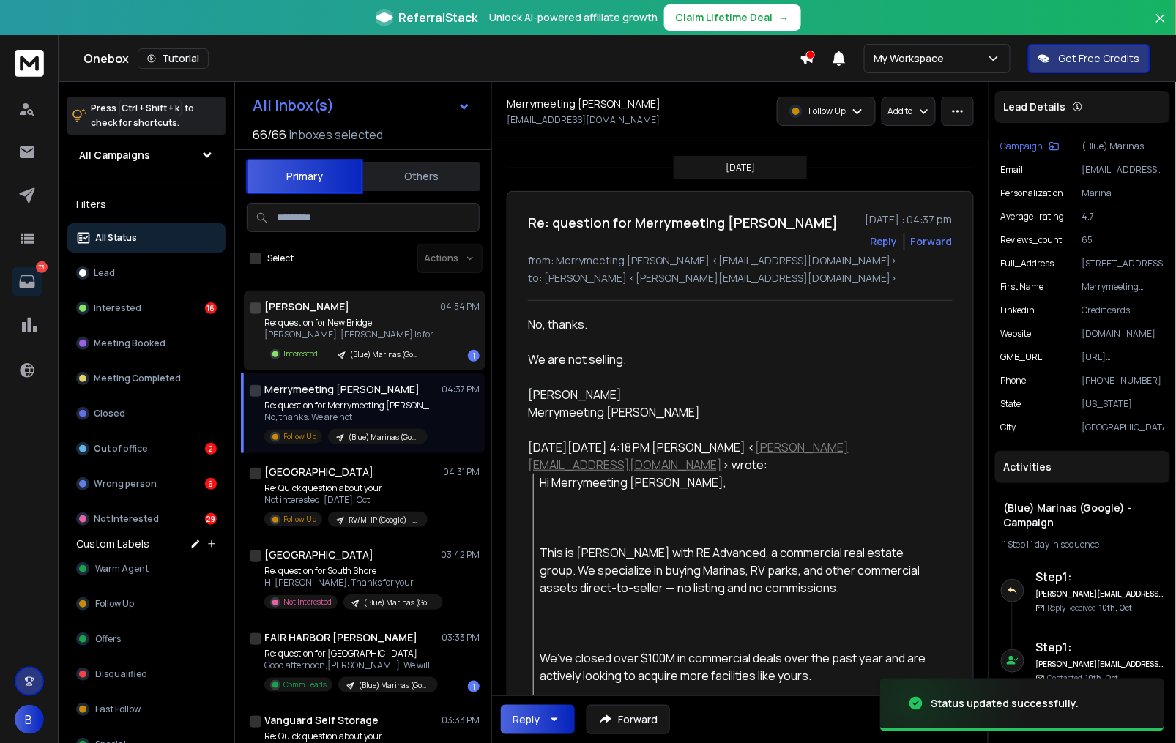
click at [338, 326] on div "Re: question for New Bridge [PERSON_NAME], [PERSON_NAME] is for sale Interested…" at bounding box center [352, 339] width 176 height 45
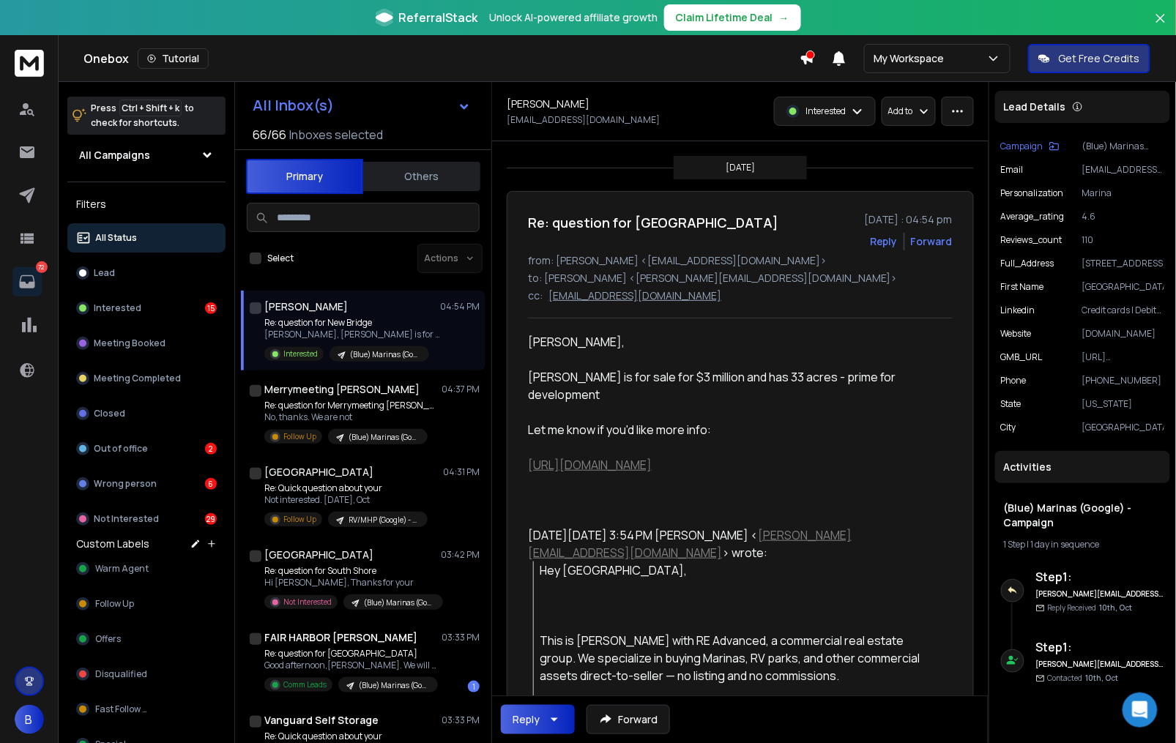
click at [756, 349] on div "[PERSON_NAME]," at bounding box center [734, 342] width 413 height 18
click at [820, 97] on div "Interested" at bounding box center [825, 111] width 100 height 28
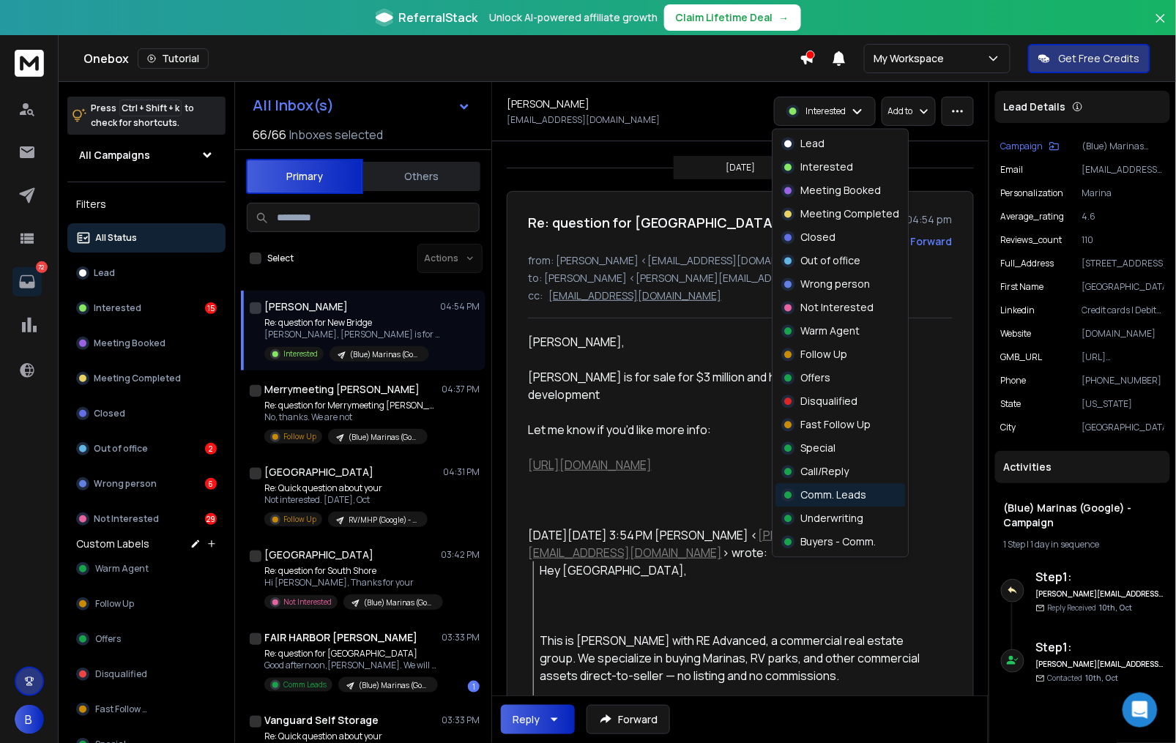
click at [844, 491] on p "Comm. Leads" at bounding box center [833, 495] width 66 height 15
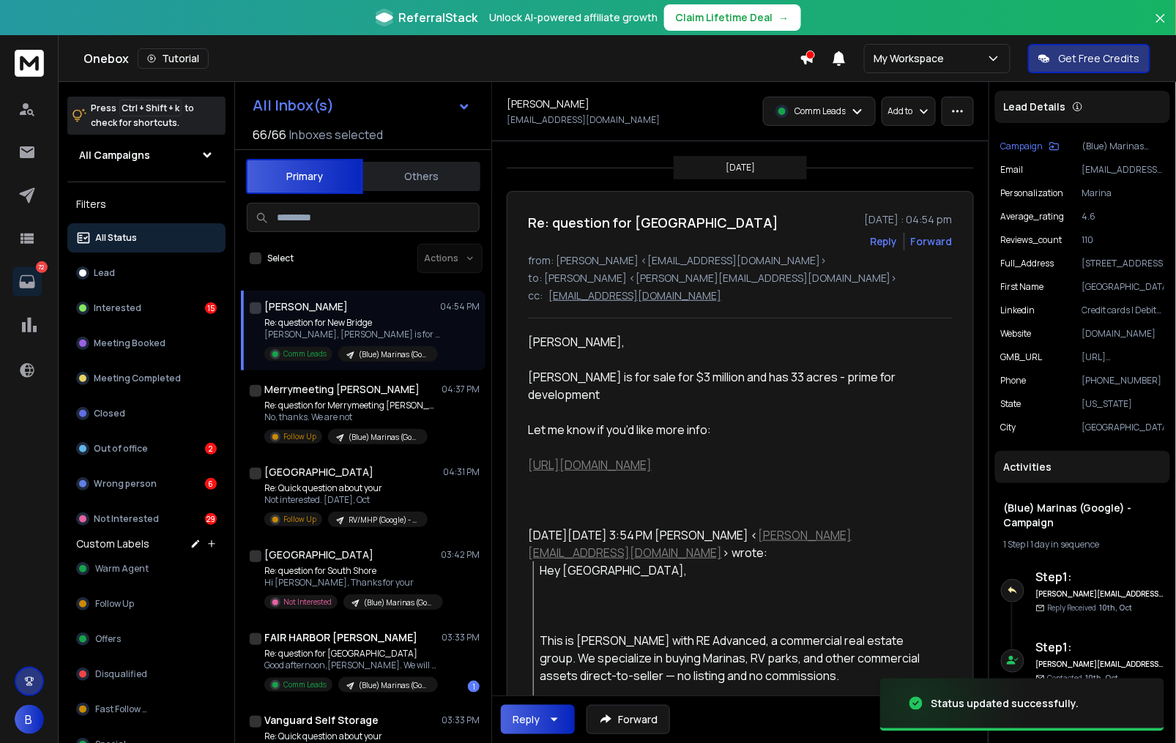
click at [964, 108] on button "button" at bounding box center [958, 111] width 32 height 29
click at [946, 141] on div "Mark as unread" at bounding box center [920, 144] width 93 height 15
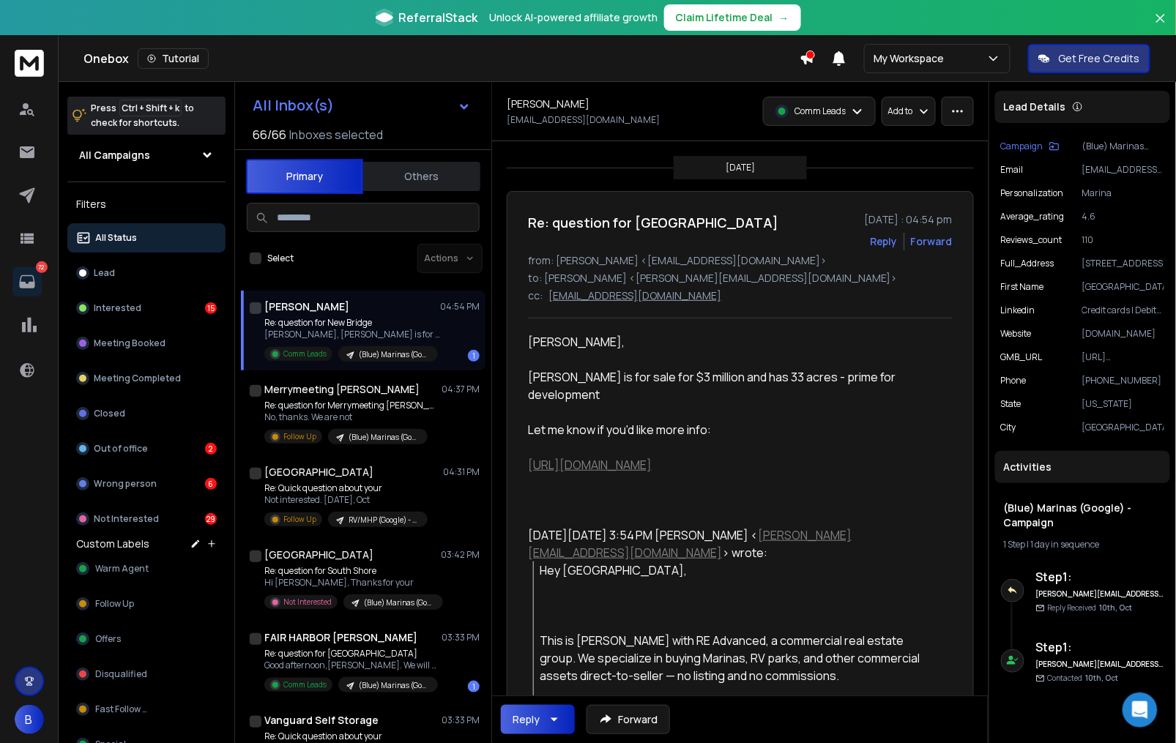
click at [740, 308] on div "Re: question for [GEOGRAPHIC_DATA] [DATE] : 04:54 pm Reply Forward from: [PERSO…" at bounding box center [740, 656] width 425 height 888
